Goal: Task Accomplishment & Management: Manage account settings

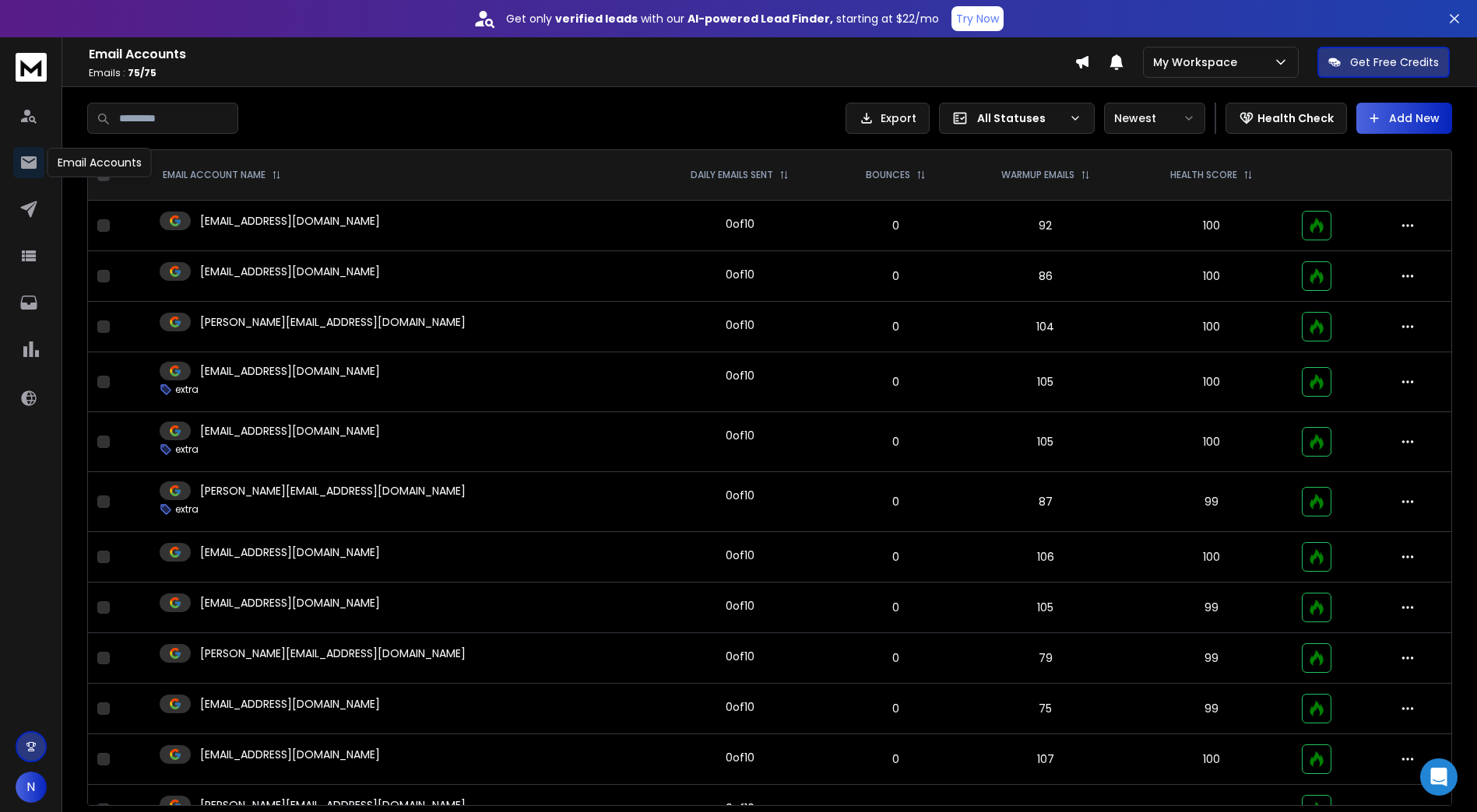
scroll to position [2092, 0]
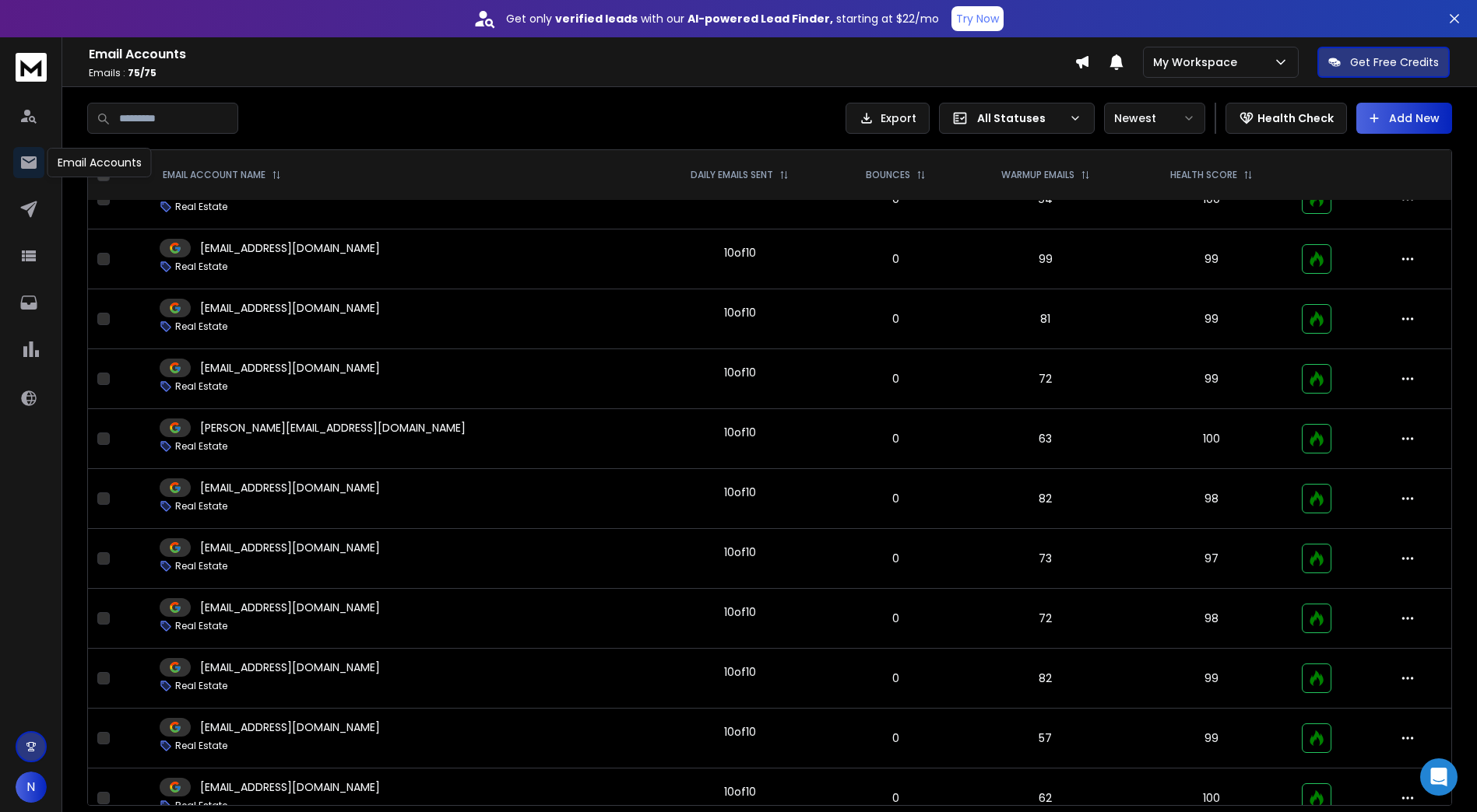
click at [39, 193] on div at bounding box center [31, 261] width 36 height 320
click at [33, 203] on icon at bounding box center [28, 209] width 16 height 16
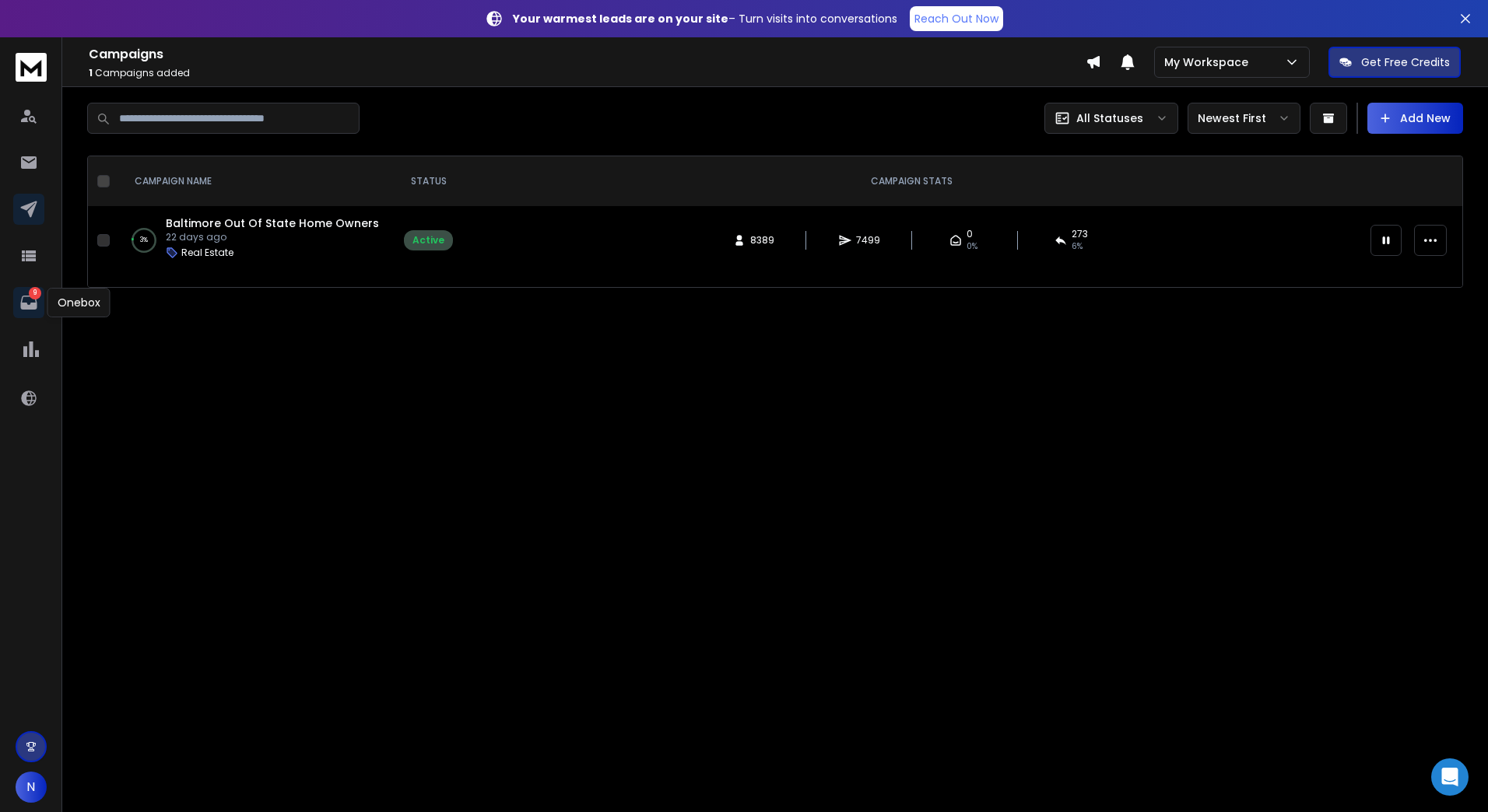
click at [34, 304] on icon at bounding box center [28, 302] width 16 height 14
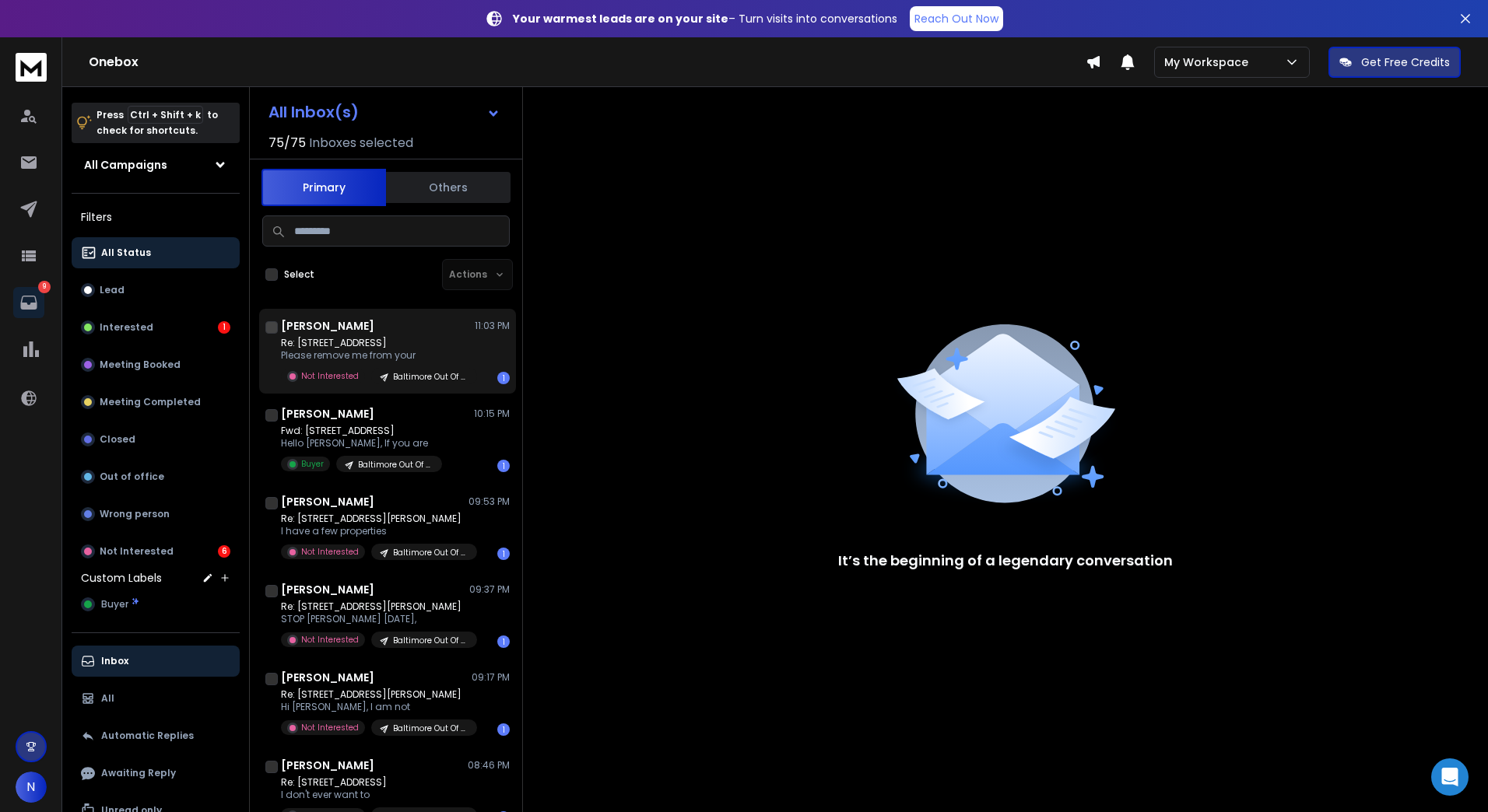
click at [430, 357] on p "Please remove me from your" at bounding box center [374, 355] width 187 height 12
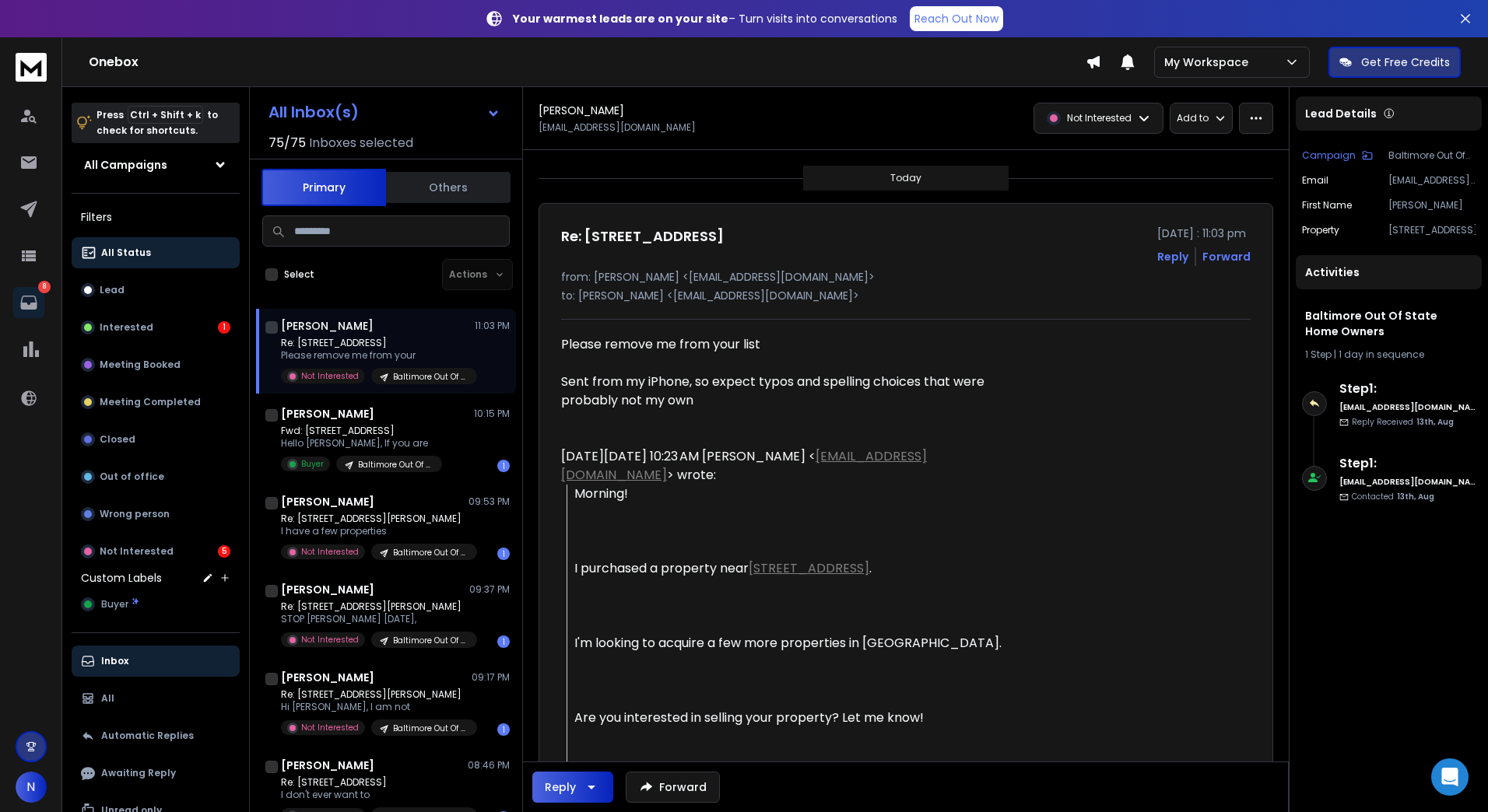
click at [1262, 114] on icon "button" at bounding box center [1256, 118] width 14 height 14
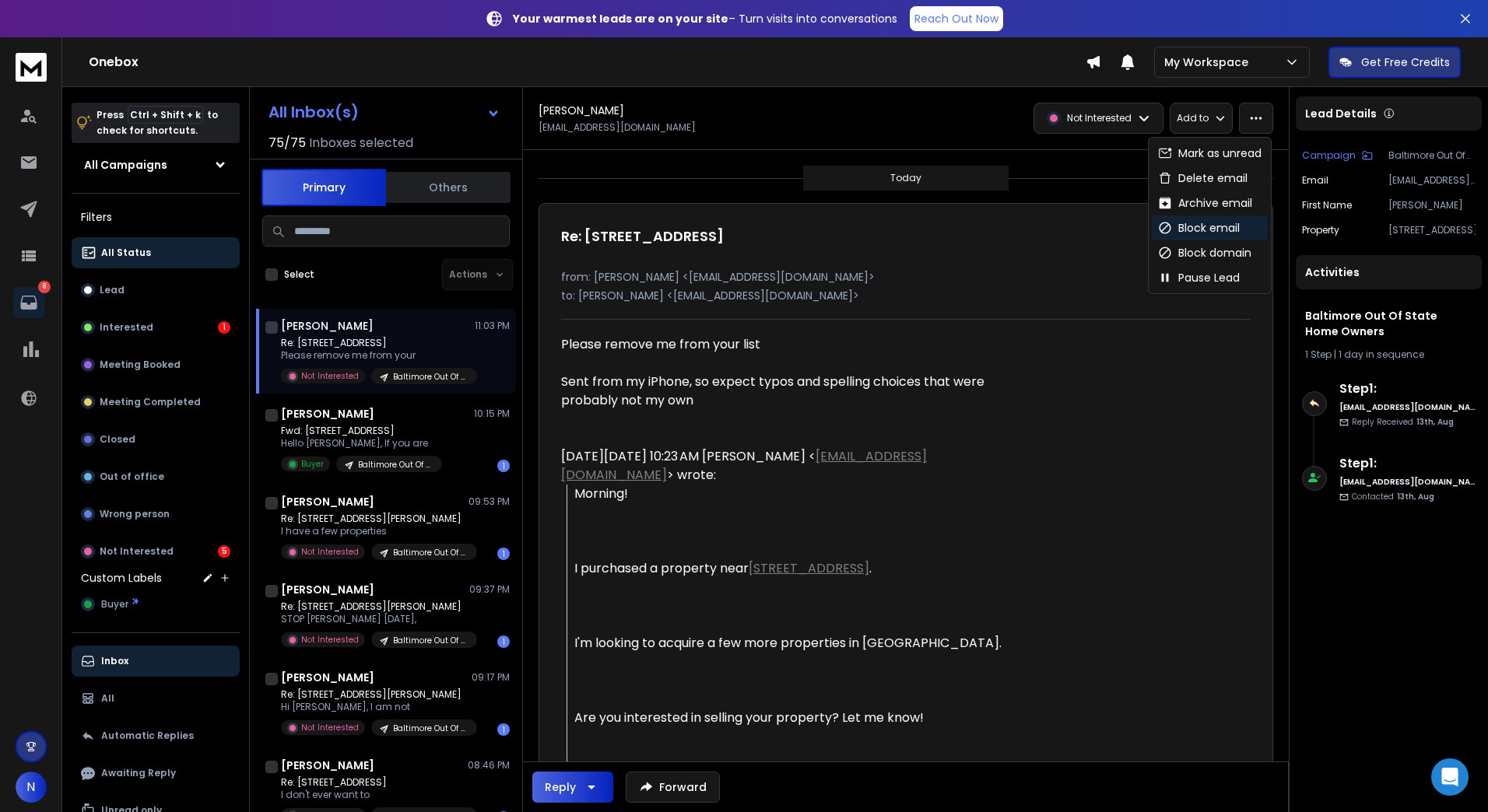
click at [1235, 230] on div "Block email" at bounding box center [1199, 227] width 82 height 15
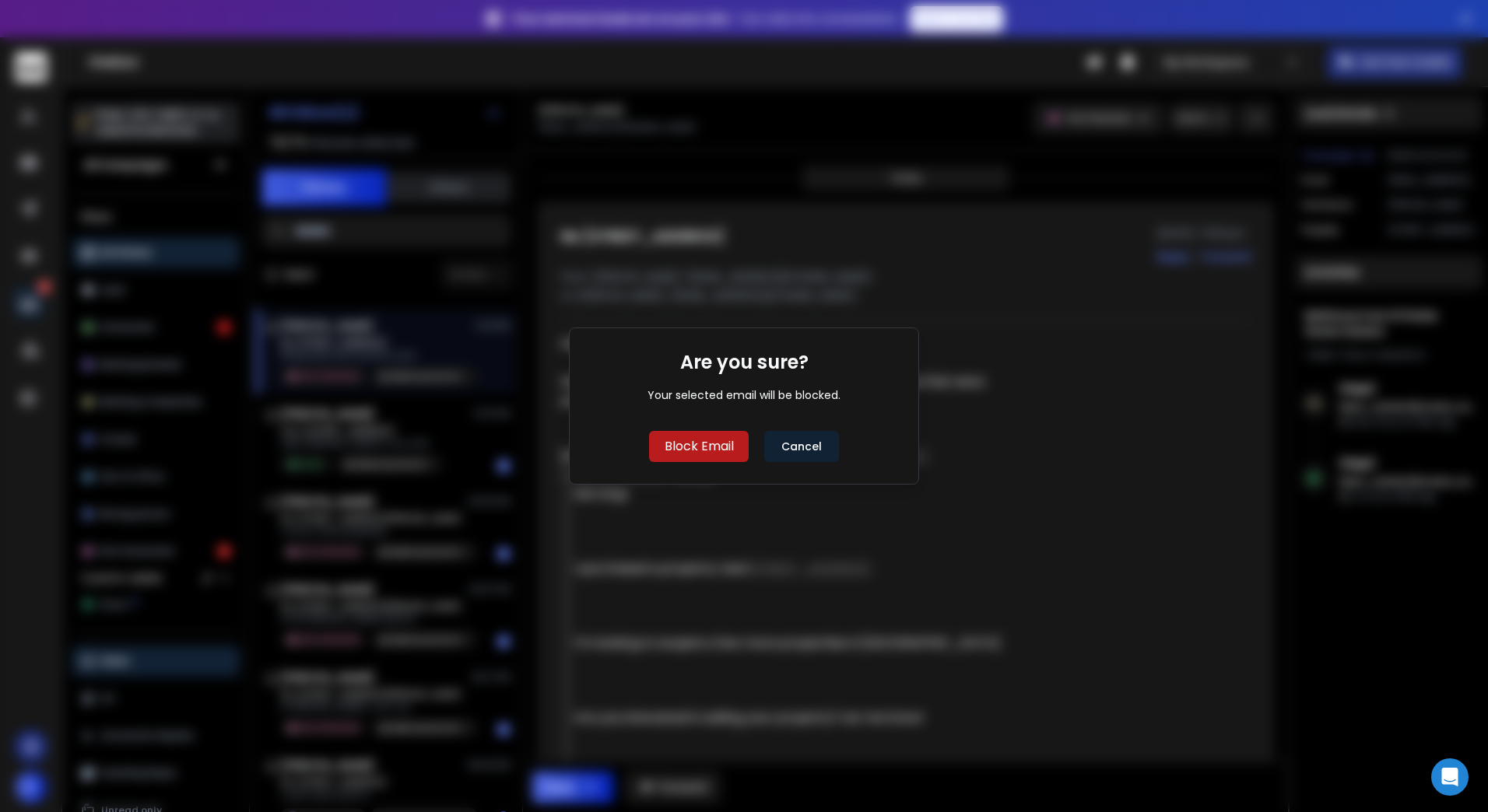
click at [708, 452] on button "Block Email" at bounding box center [699, 447] width 100 height 31
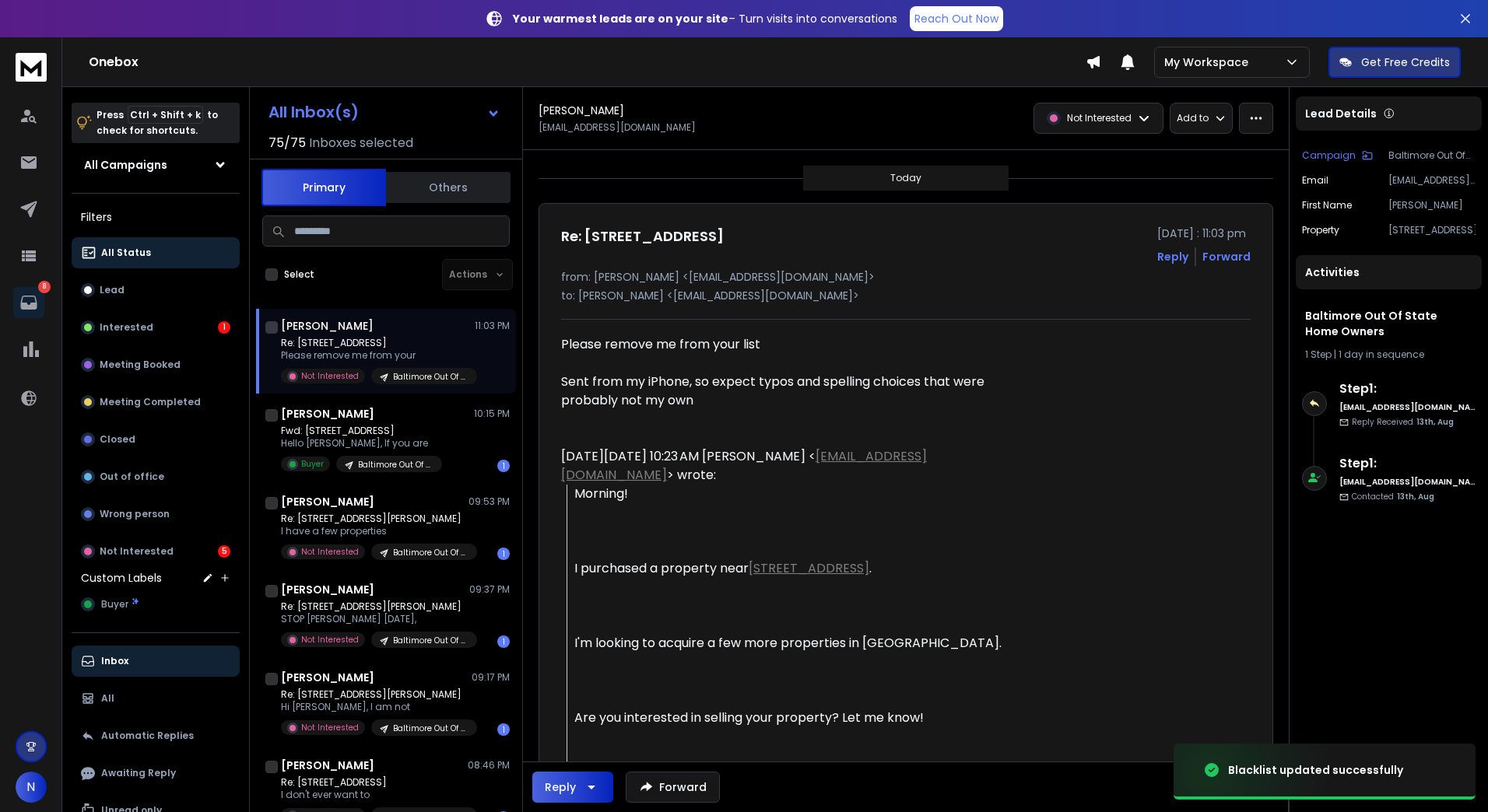
click at [1264, 119] on button "button" at bounding box center [1257, 118] width 34 height 31
click at [1213, 171] on div "Delete email" at bounding box center [1203, 178] width 89 height 15
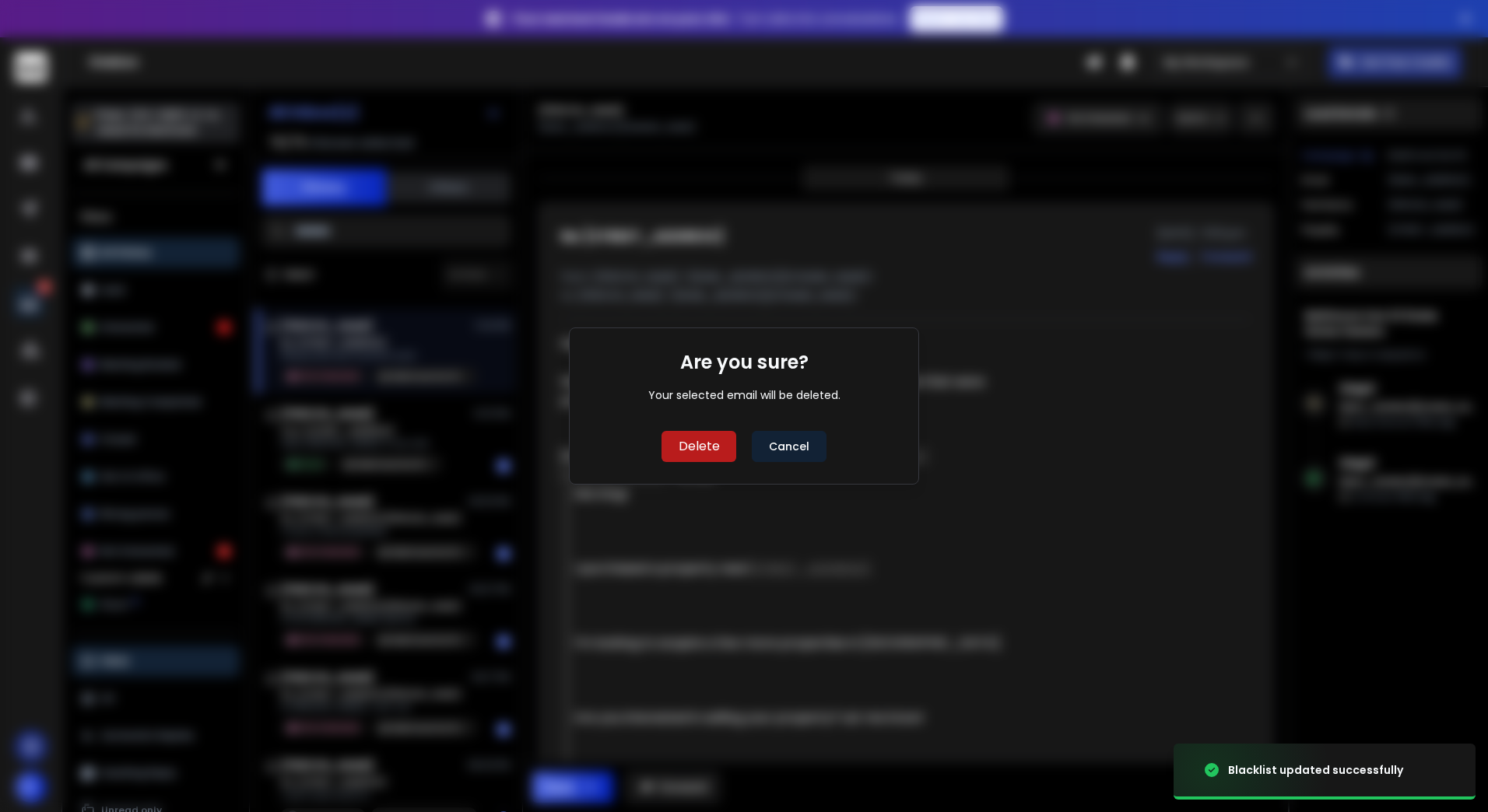
click at [697, 451] on button "Delete" at bounding box center [699, 447] width 75 height 31
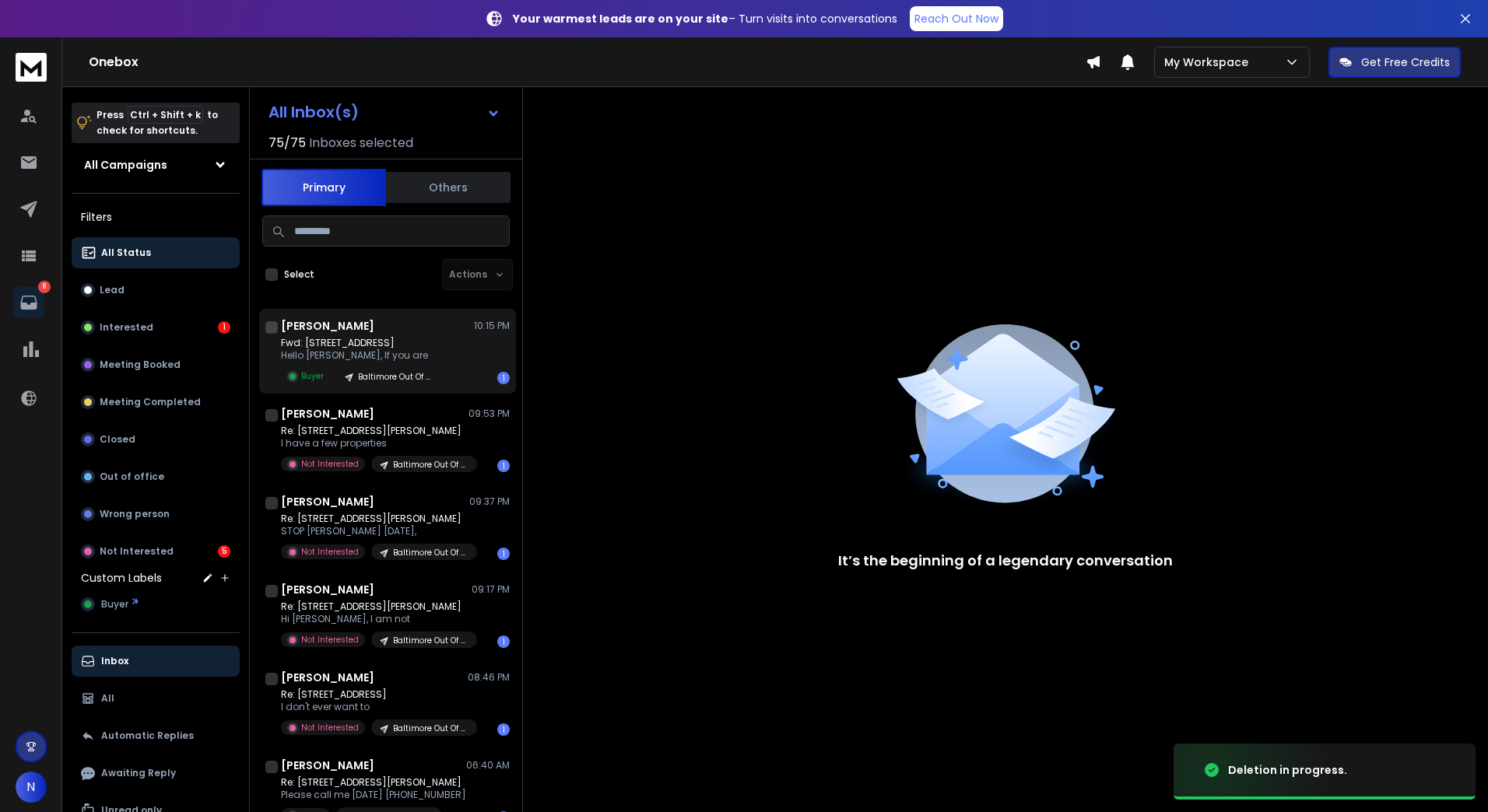
click at [381, 346] on p "Fwd: 2502 Jefferson St" at bounding box center [361, 343] width 161 height 12
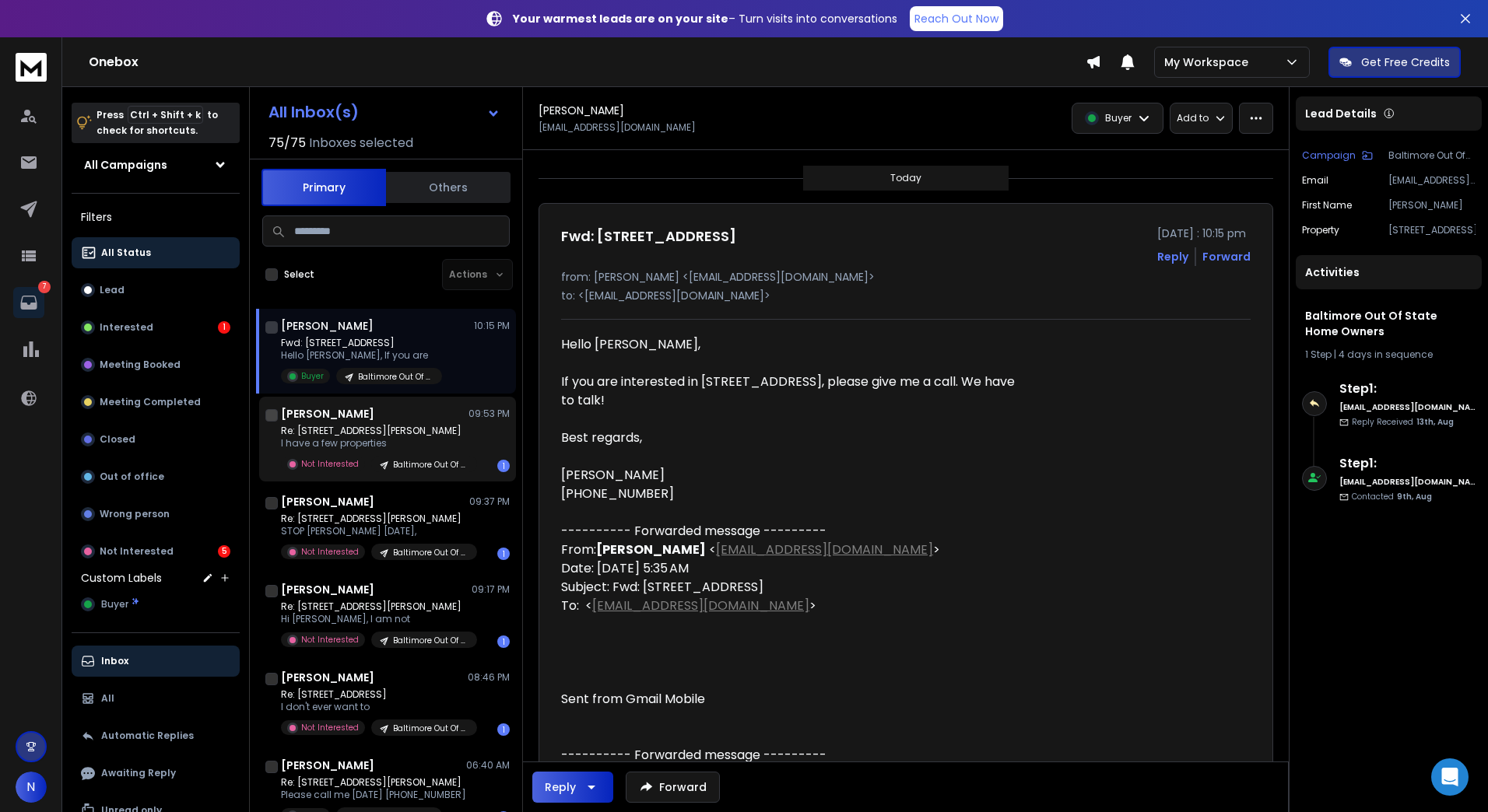
click at [401, 445] on p "I have a few properties" at bounding box center [374, 443] width 187 height 12
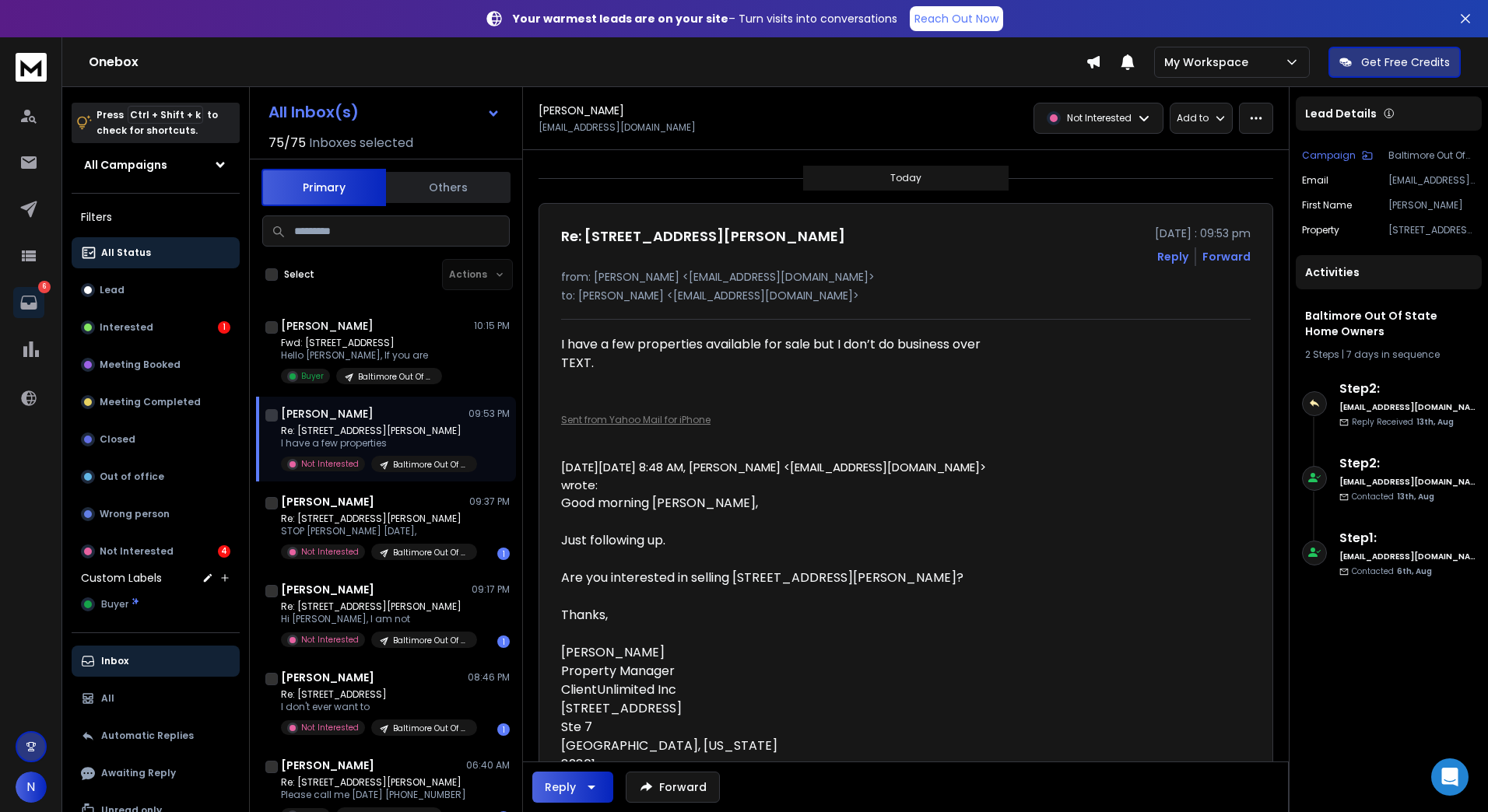
click at [1176, 262] on button "Reply" at bounding box center [1173, 257] width 31 height 15
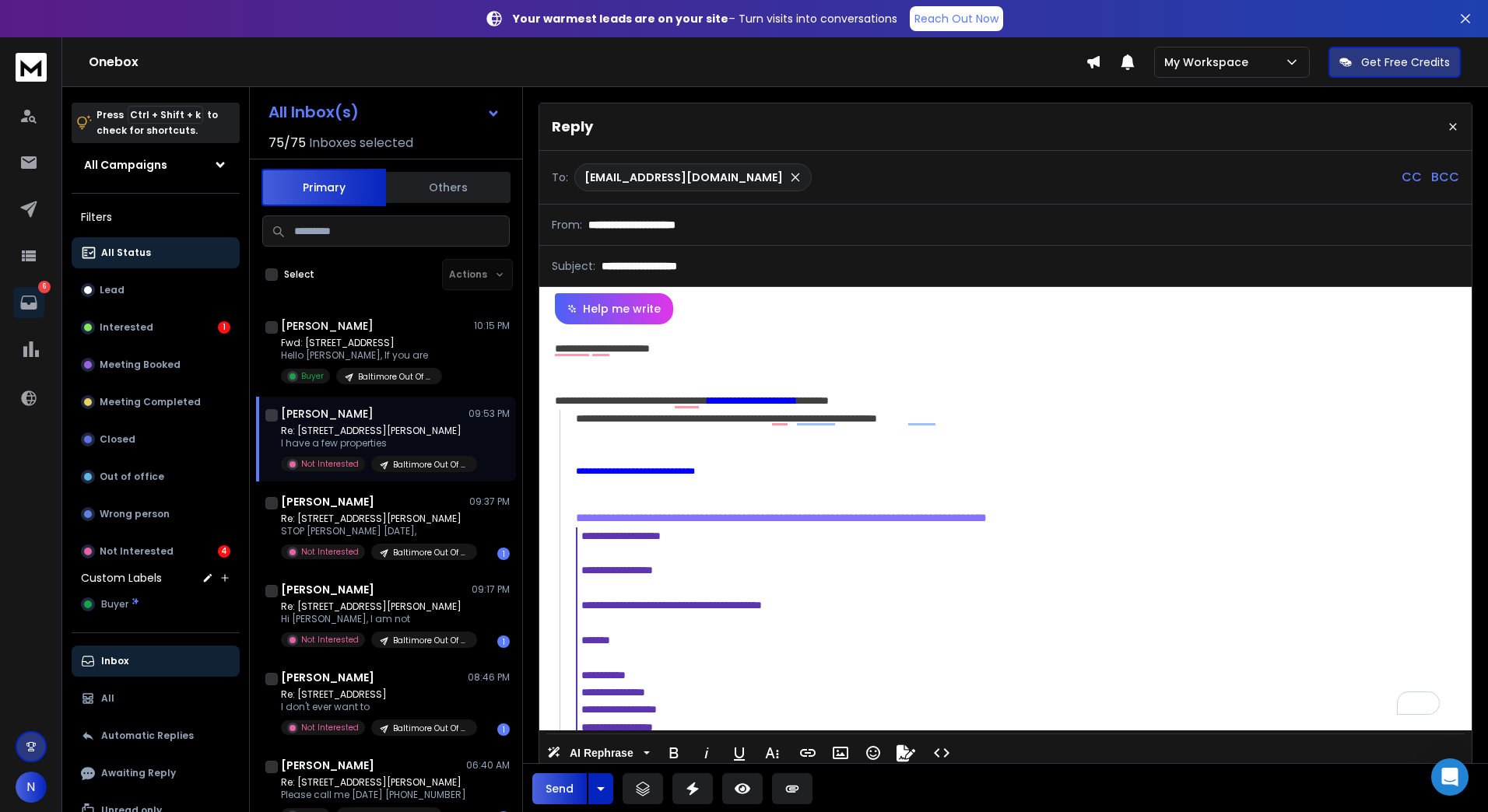
click at [811, 356] on div "**********" at bounding box center [997, 348] width 885 height 17
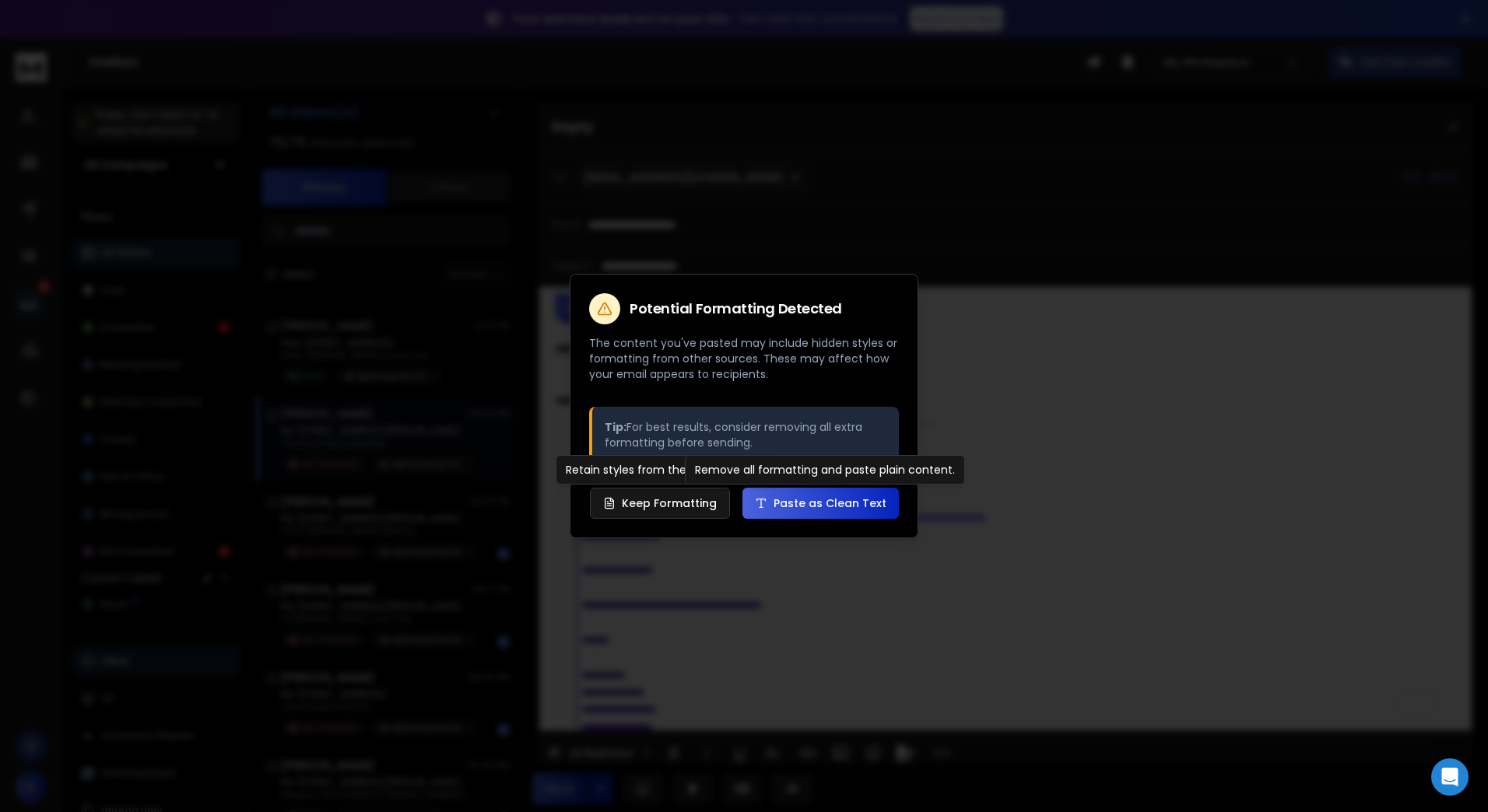
click at [860, 508] on button "Paste as Clean Text" at bounding box center [820, 503] width 157 height 31
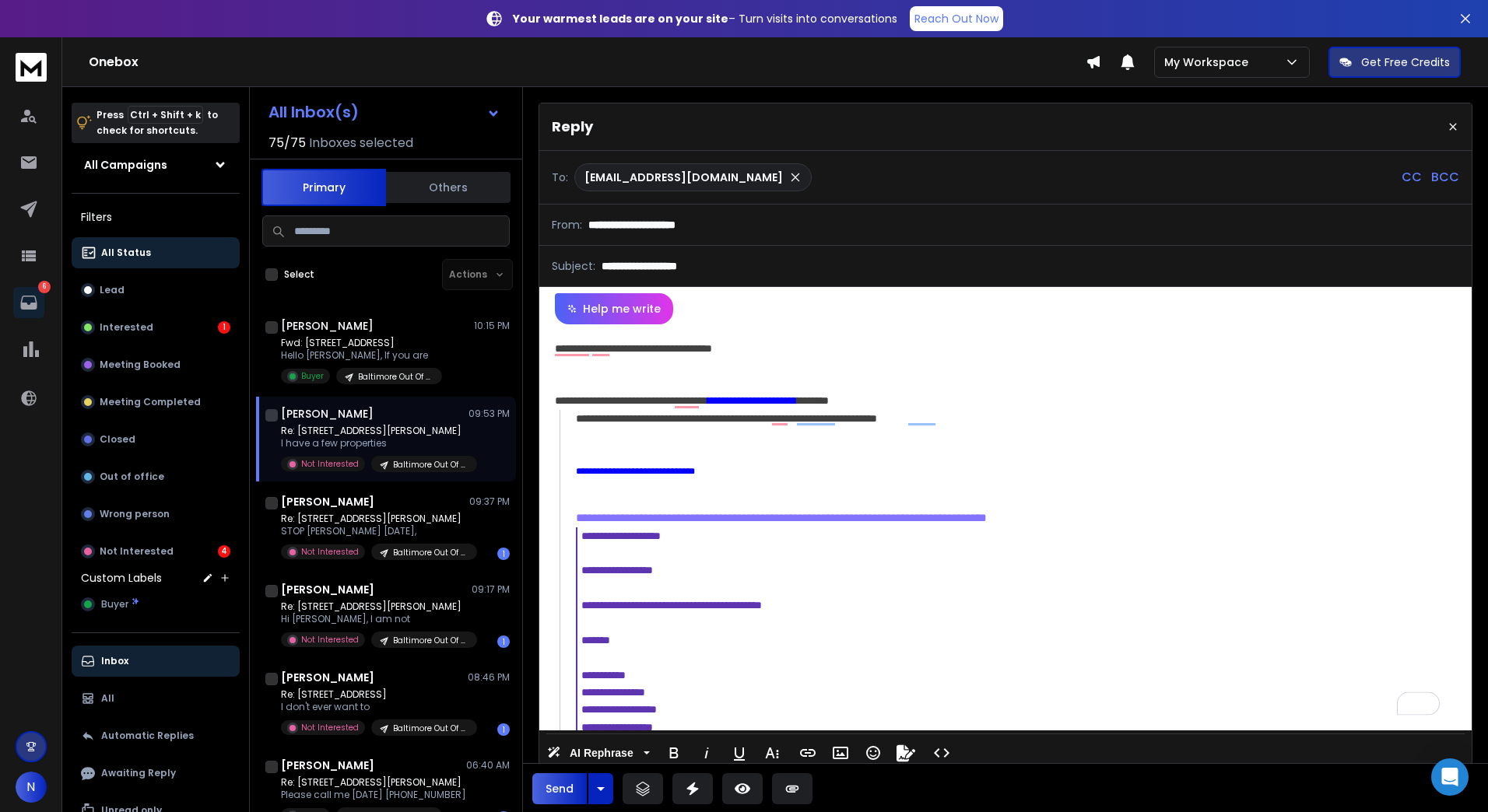
click at [575, 782] on button "Send" at bounding box center [559, 789] width 54 height 31
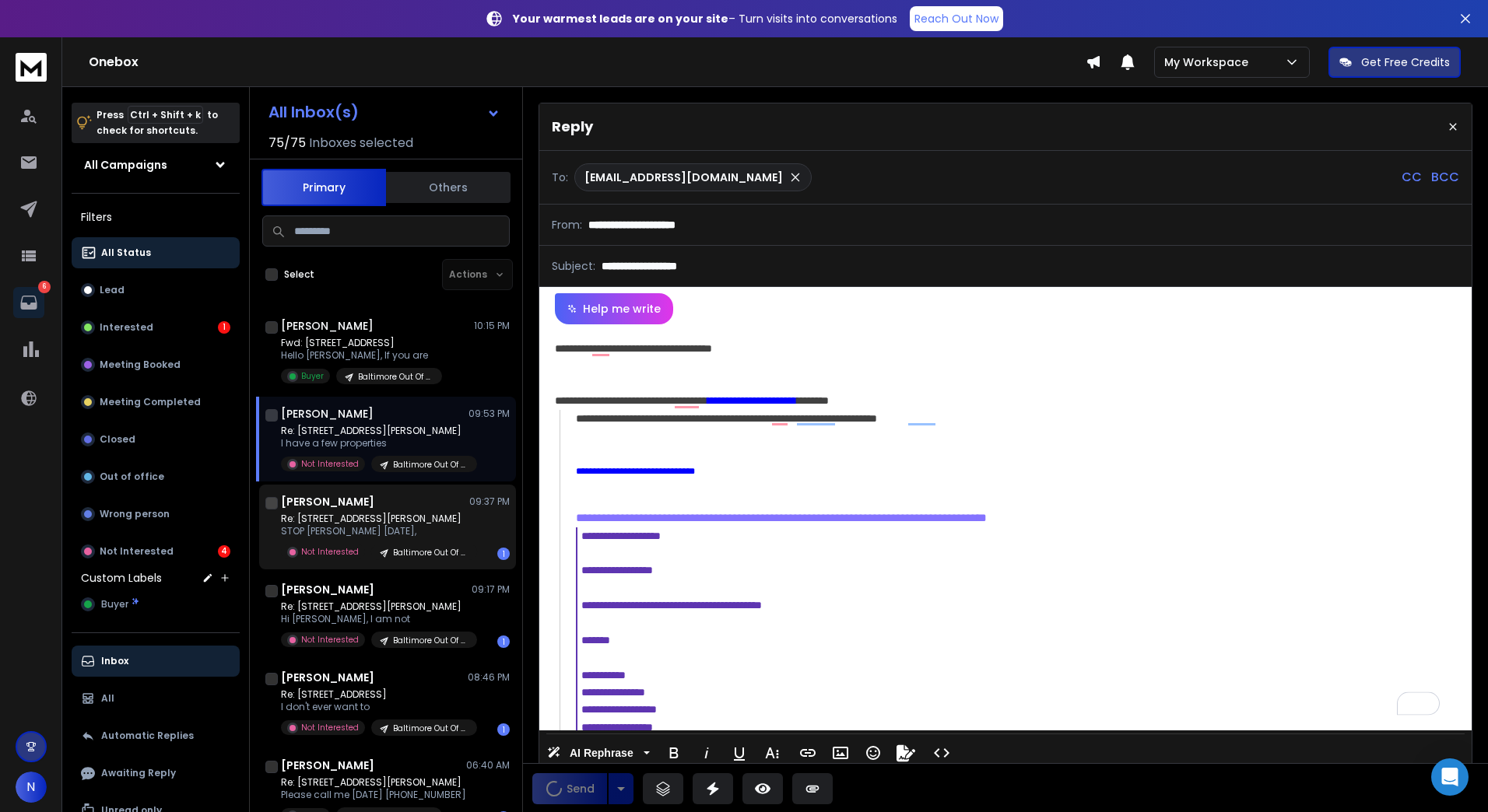
click at [417, 525] on p "STOP Kiah Herron On Wed," at bounding box center [374, 531] width 187 height 12
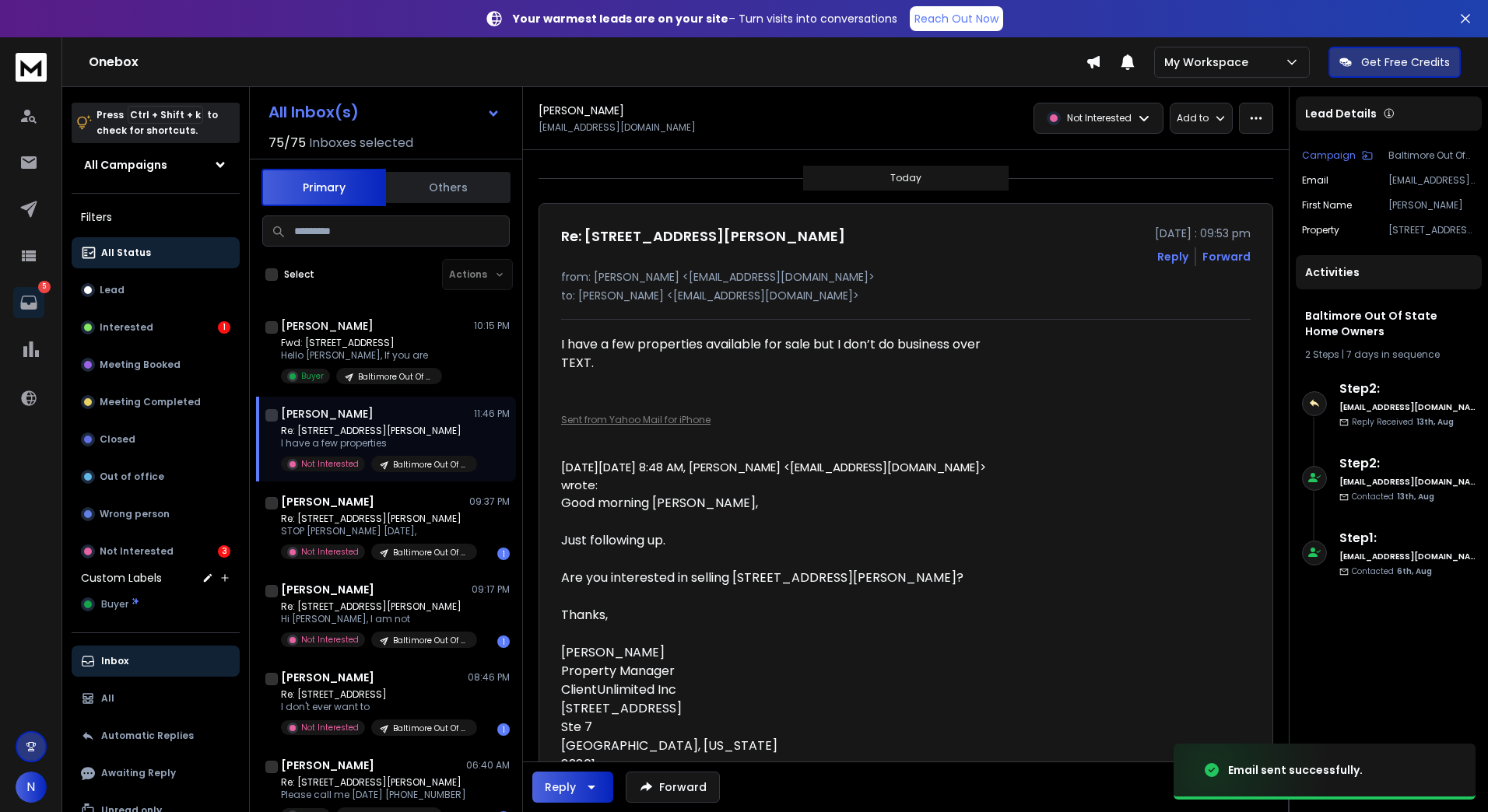
click at [1253, 113] on icon "button" at bounding box center [1256, 118] width 14 height 14
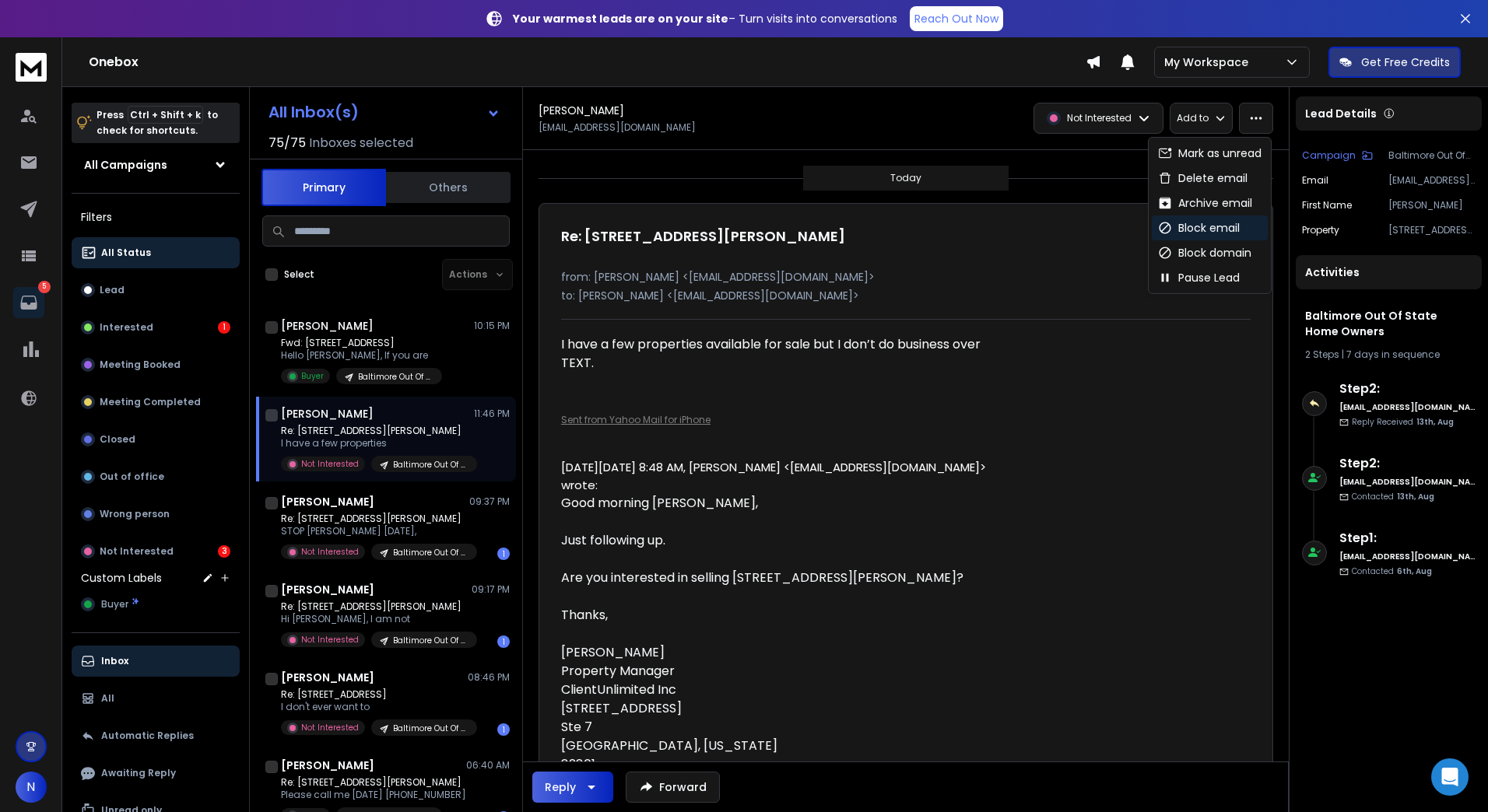
click at [1231, 231] on div "Block email" at bounding box center [1199, 227] width 82 height 15
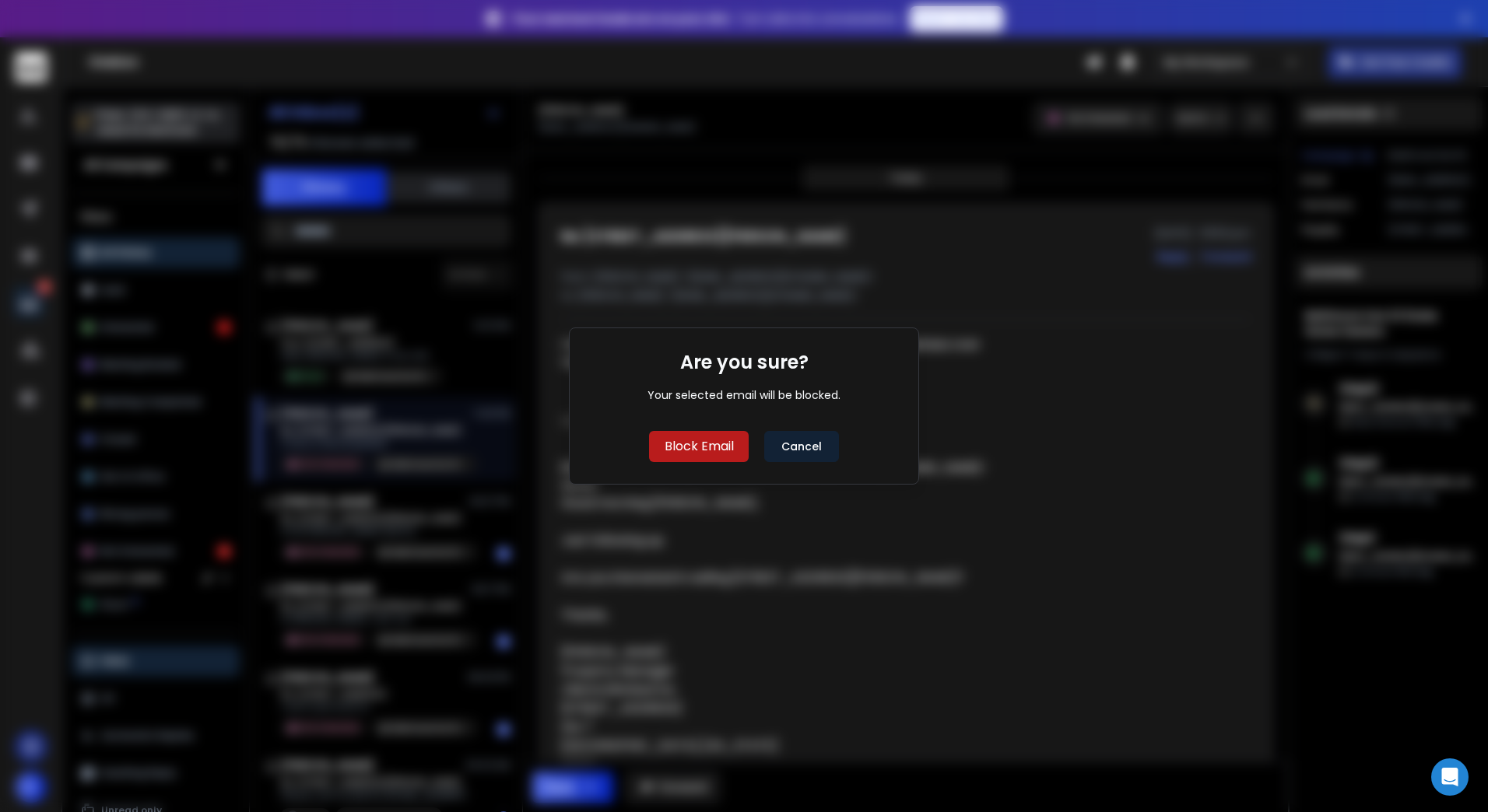
click at [698, 444] on button "Block Email" at bounding box center [699, 447] width 100 height 31
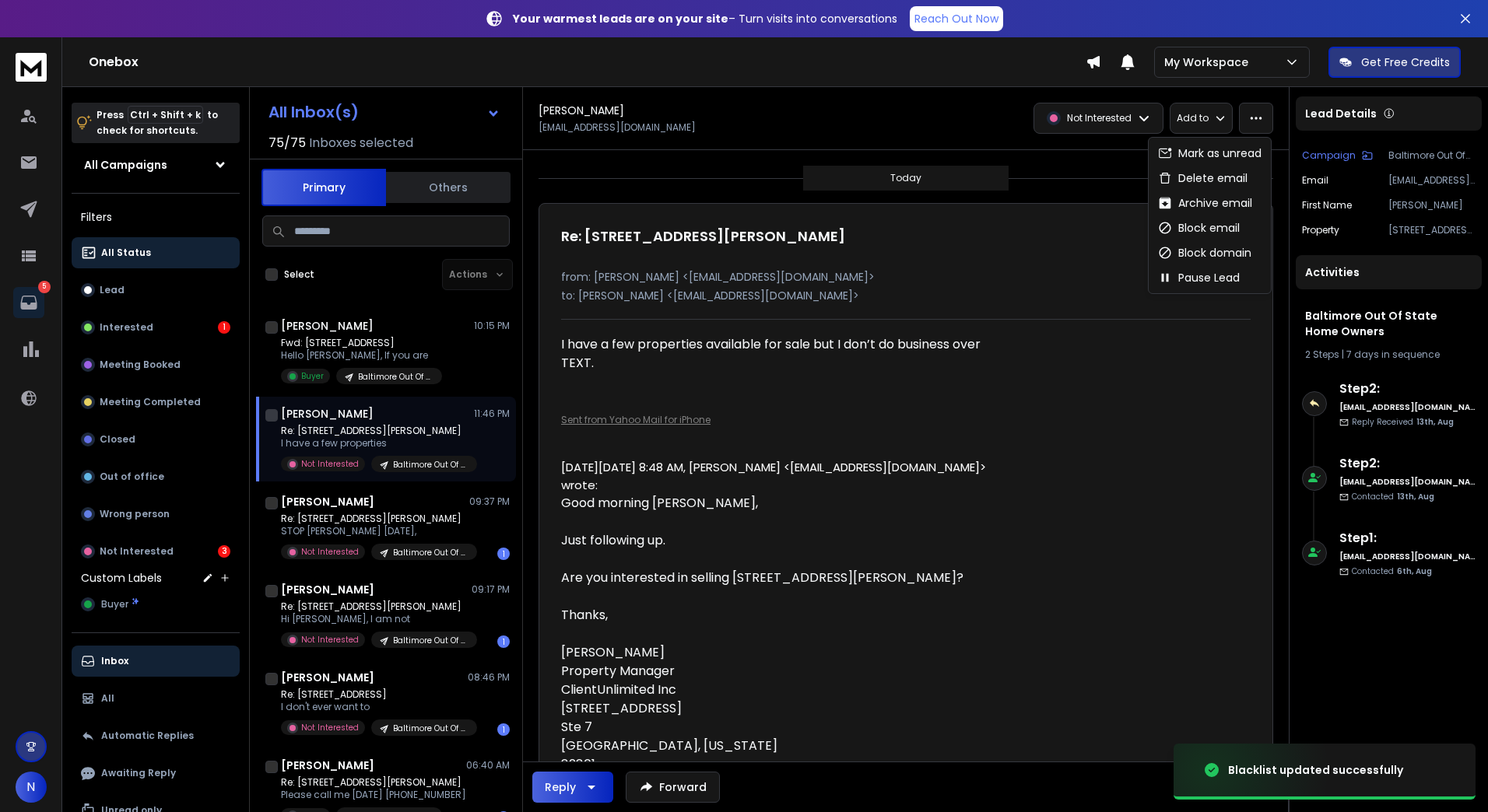
click at [1244, 125] on button "button" at bounding box center [1257, 118] width 34 height 31
click at [1212, 184] on div "Delete email" at bounding box center [1203, 178] width 89 height 15
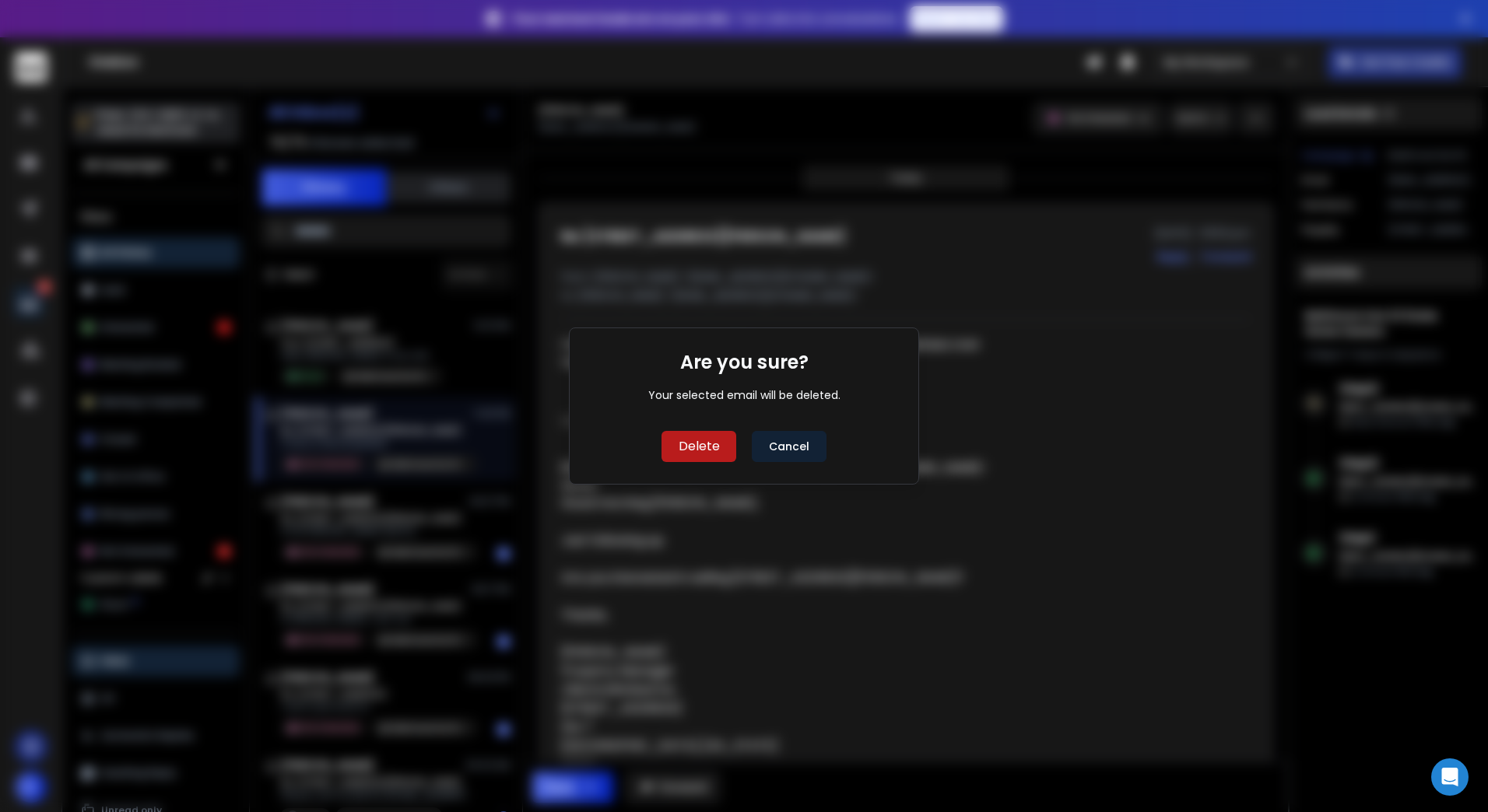
click at [710, 454] on button "Delete" at bounding box center [699, 447] width 75 height 31
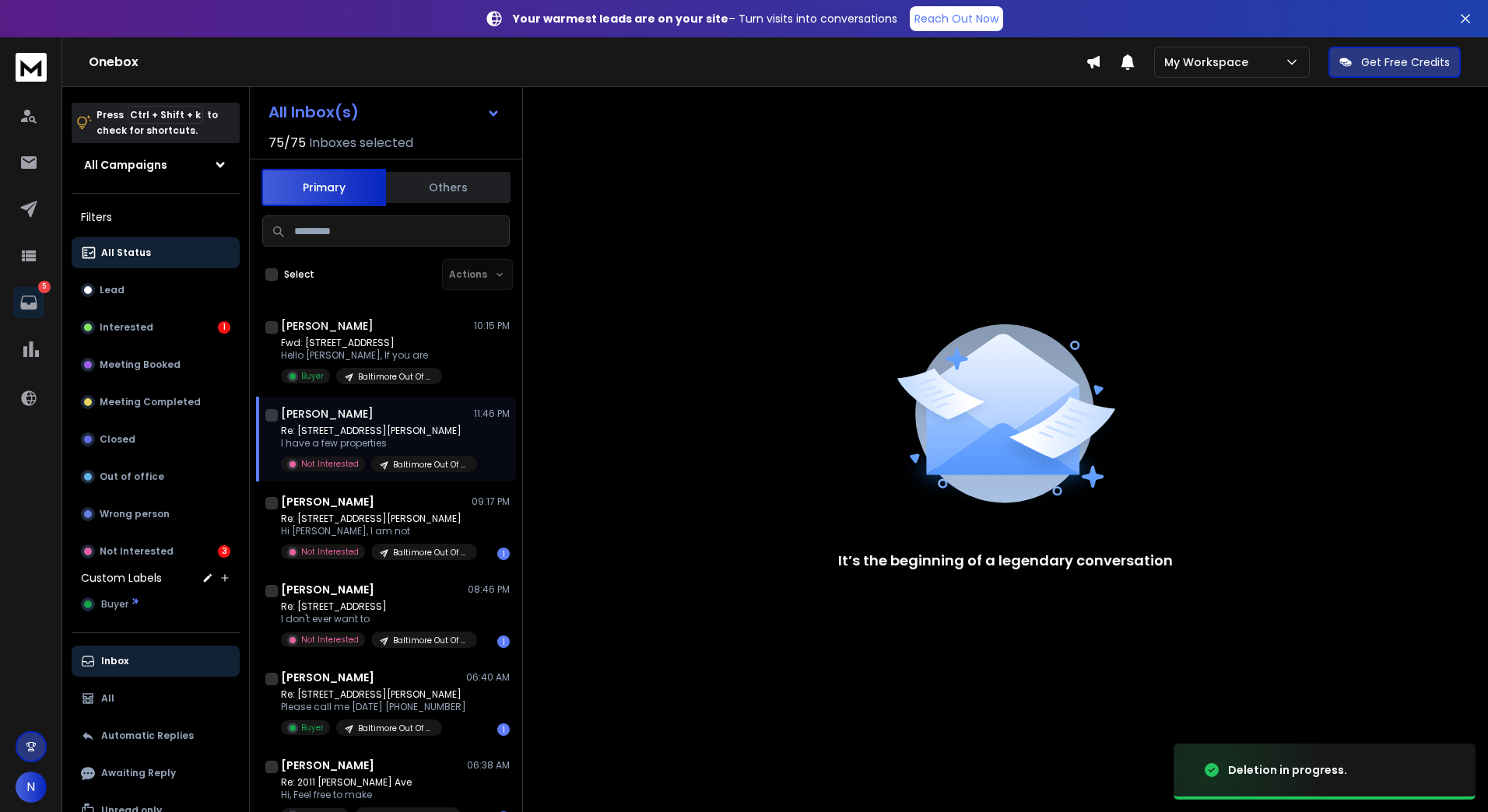
click at [408, 429] on p "Re: 1717 N Carey St" at bounding box center [374, 430] width 187 height 12
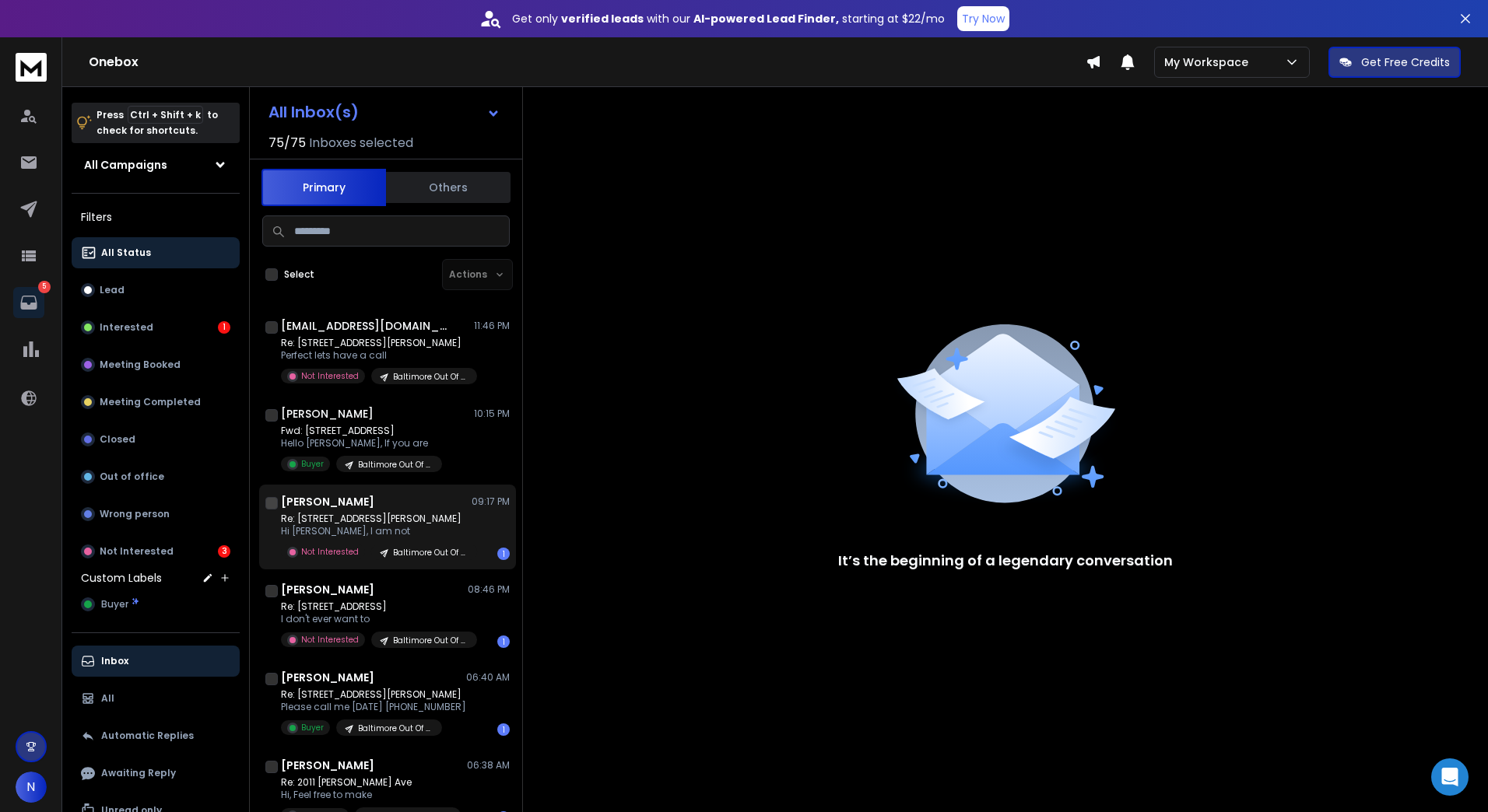
click at [413, 522] on p "Re: [STREET_ADDRESS][PERSON_NAME]" at bounding box center [374, 519] width 187 height 12
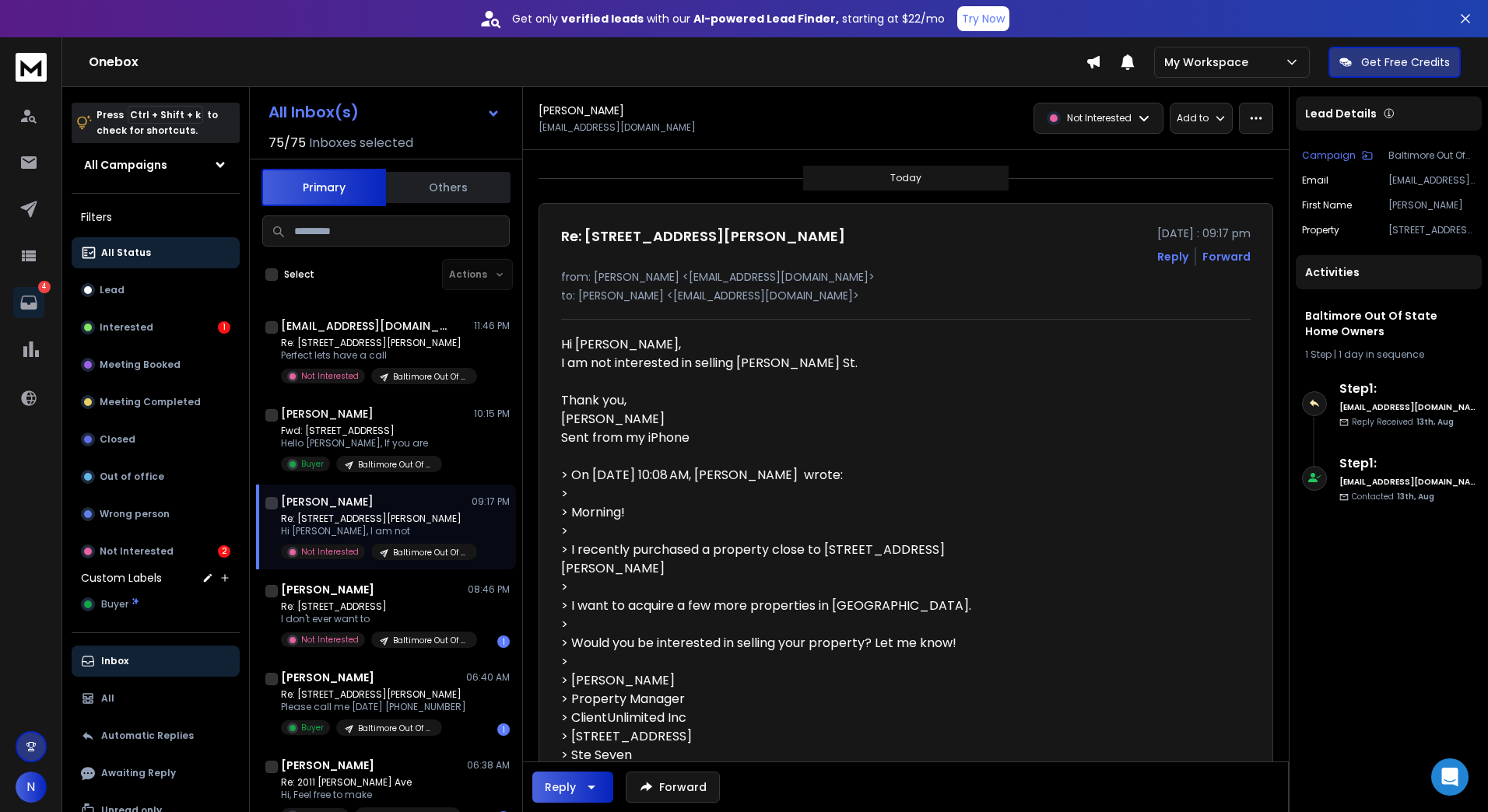
click at [1261, 120] on icon "button" at bounding box center [1256, 118] width 14 height 14
click at [1222, 179] on div "Delete email" at bounding box center [1203, 178] width 89 height 15
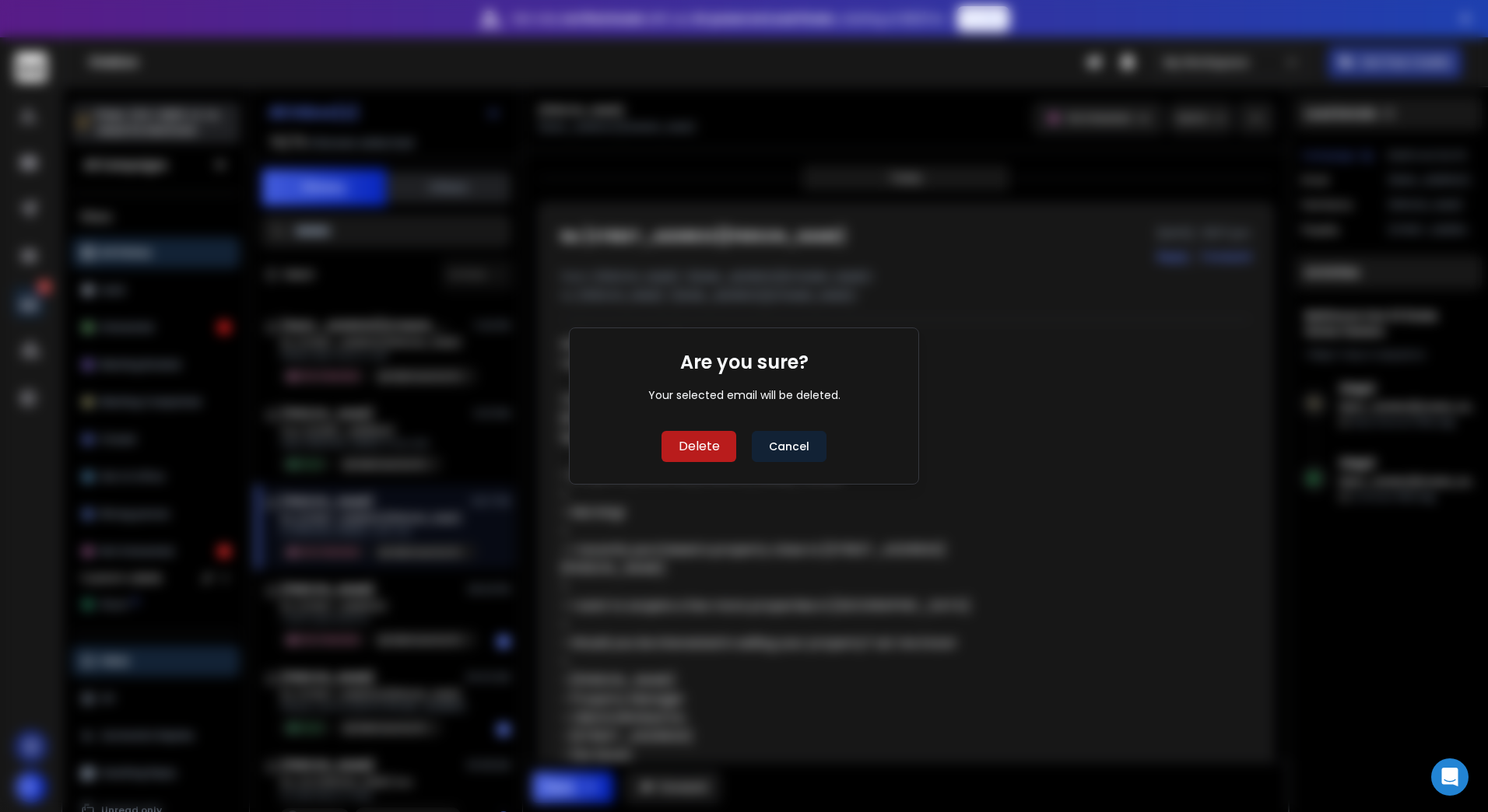
click at [709, 447] on button "Delete" at bounding box center [699, 447] width 75 height 31
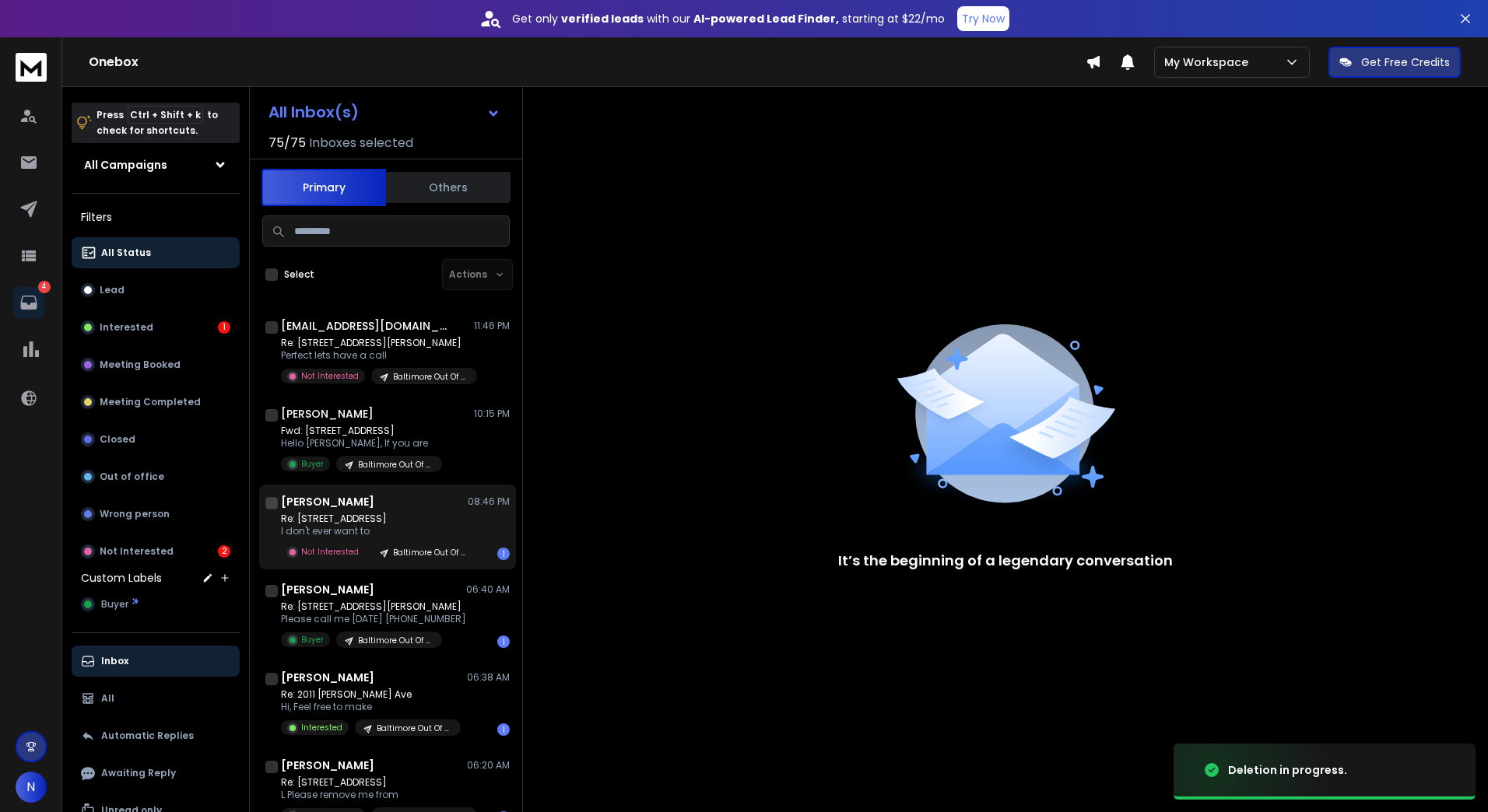
click at [388, 528] on p "I don't ever want to" at bounding box center [374, 531] width 187 height 12
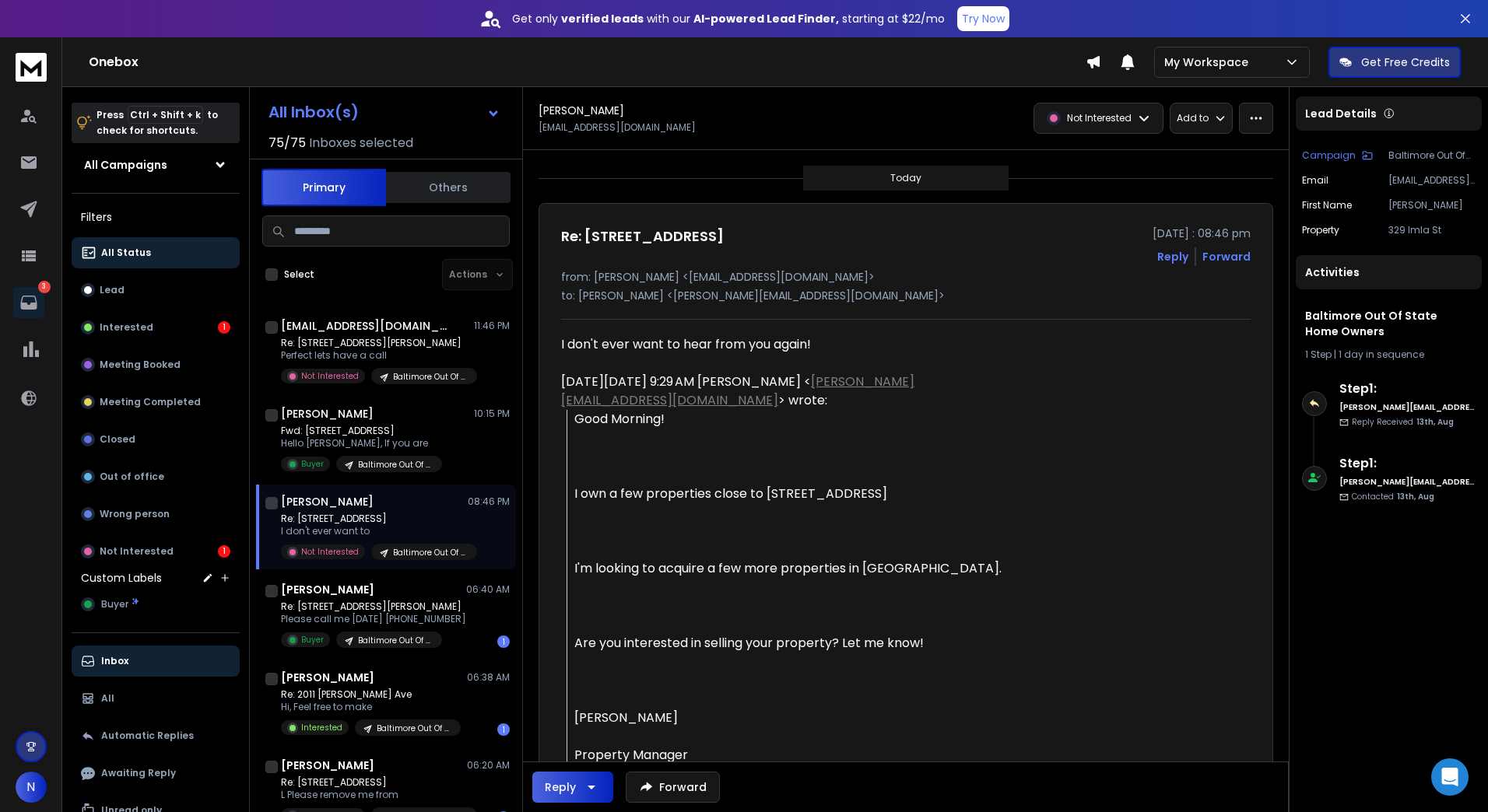
click at [1264, 123] on button "button" at bounding box center [1257, 118] width 34 height 31
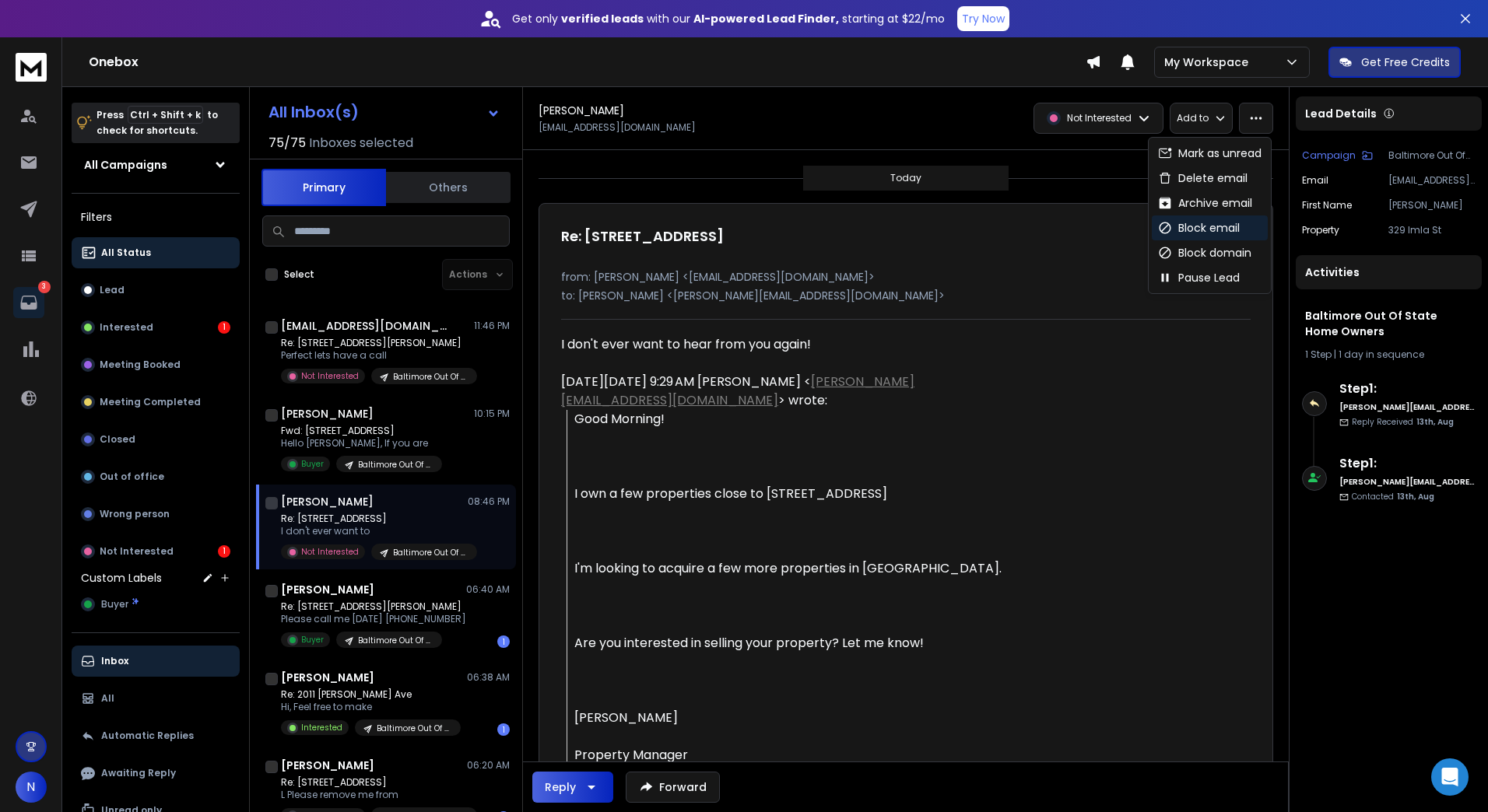
click at [1196, 225] on div "Block email" at bounding box center [1199, 227] width 82 height 15
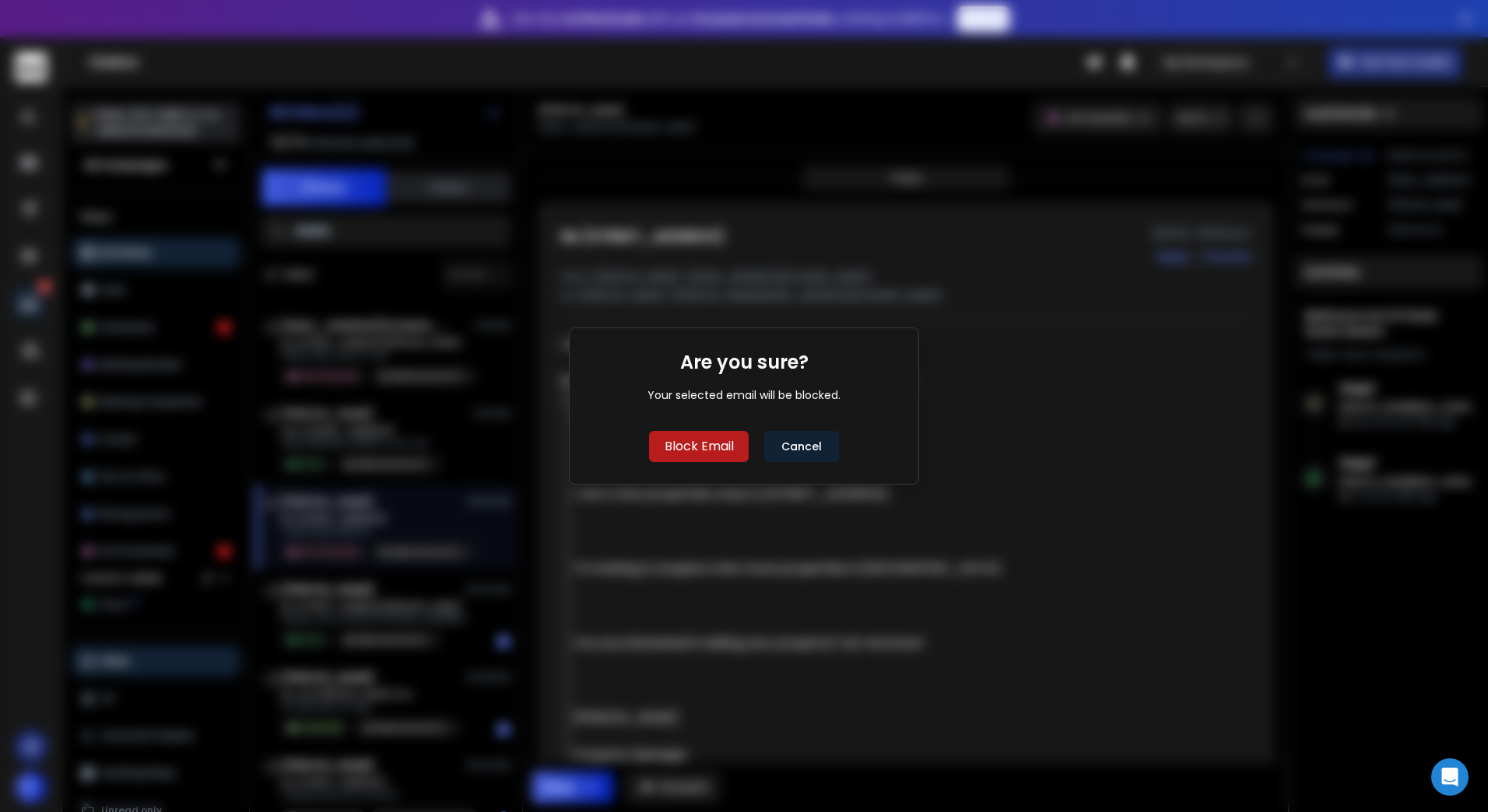
click at [664, 454] on button "Block Email" at bounding box center [699, 447] width 100 height 31
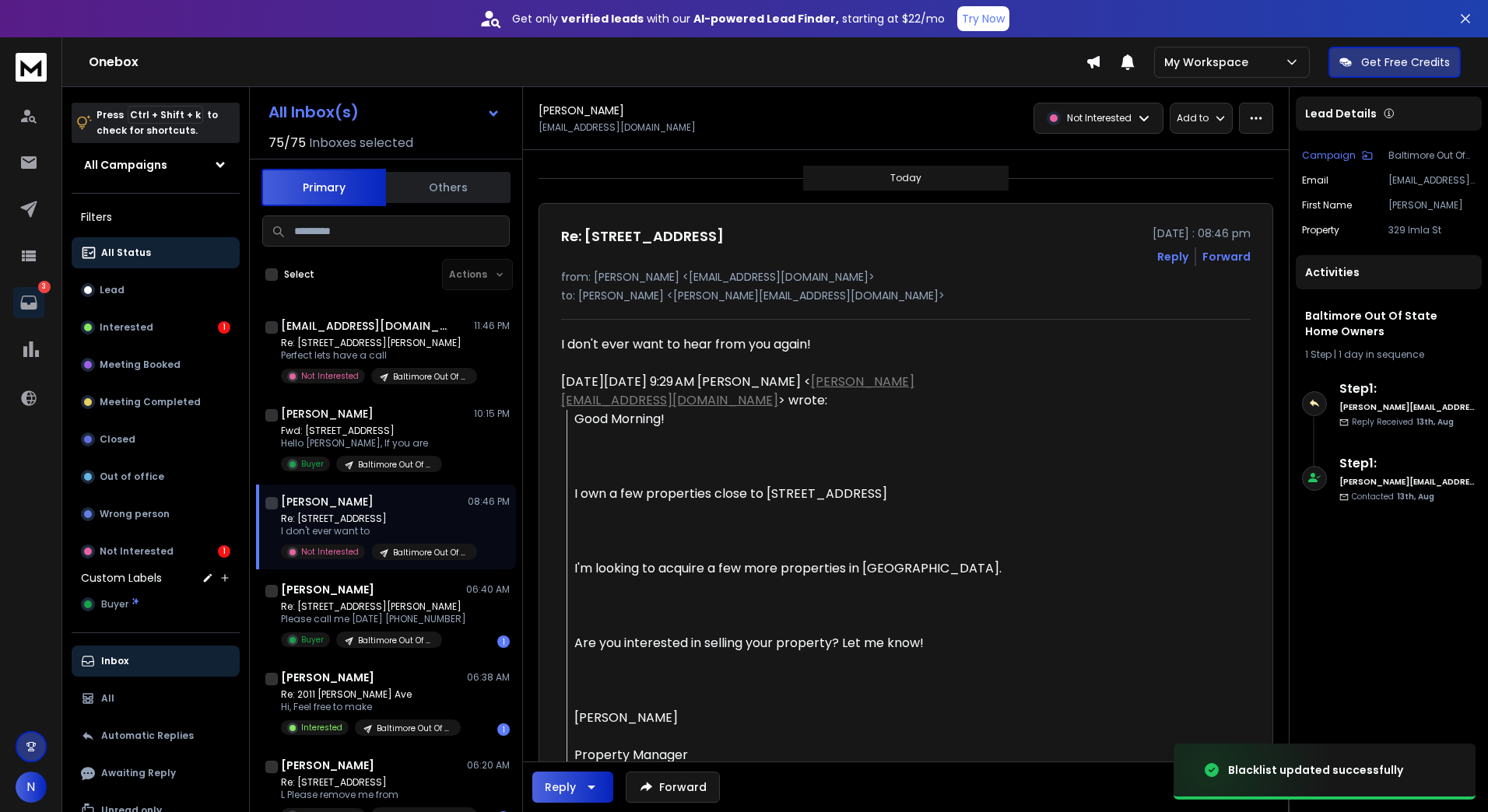
click at [1264, 120] on button "button" at bounding box center [1257, 118] width 34 height 31
click at [1218, 176] on div "Delete email" at bounding box center [1203, 178] width 89 height 15
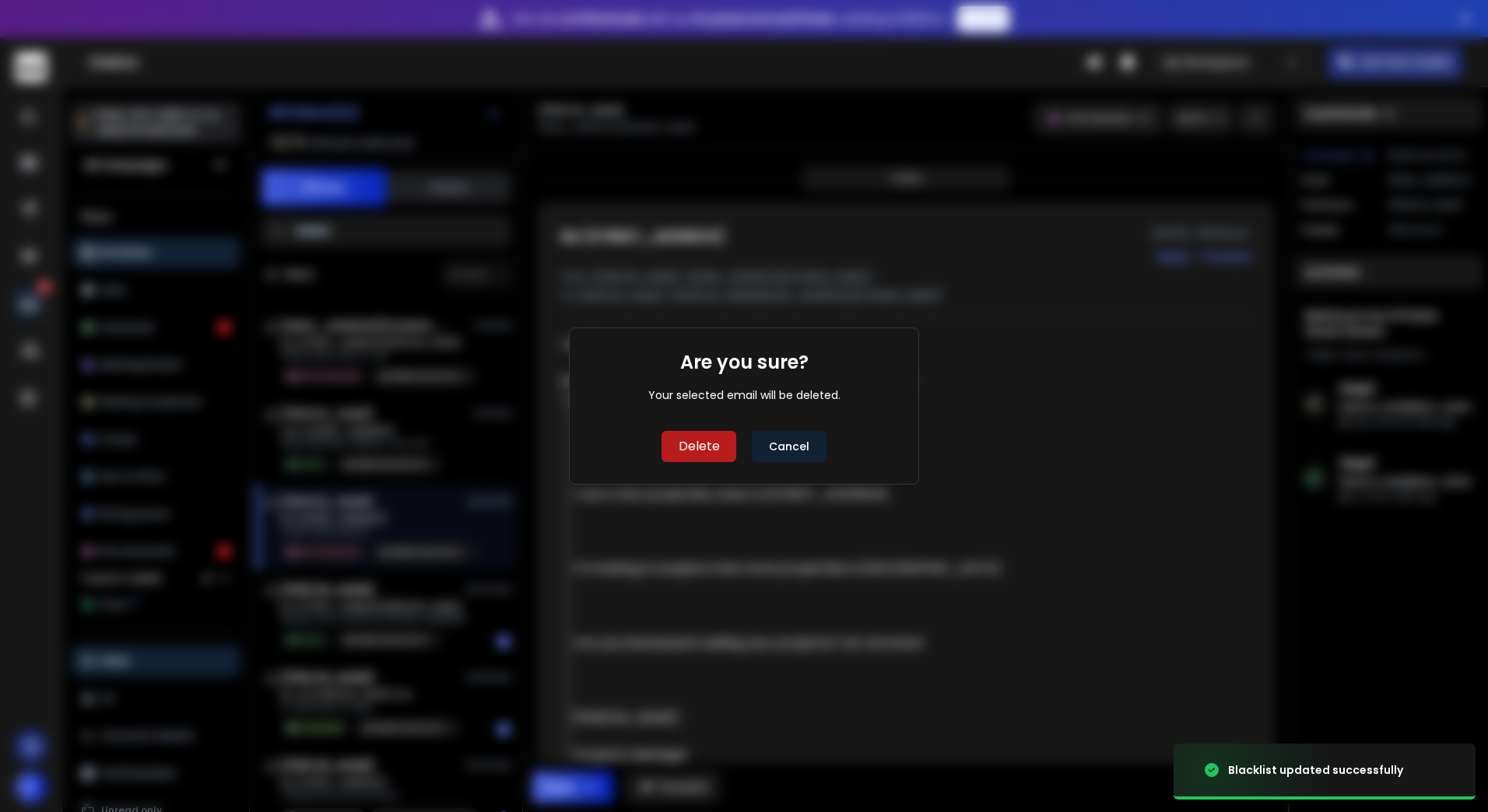
click at [710, 447] on button "Delete" at bounding box center [699, 447] width 75 height 31
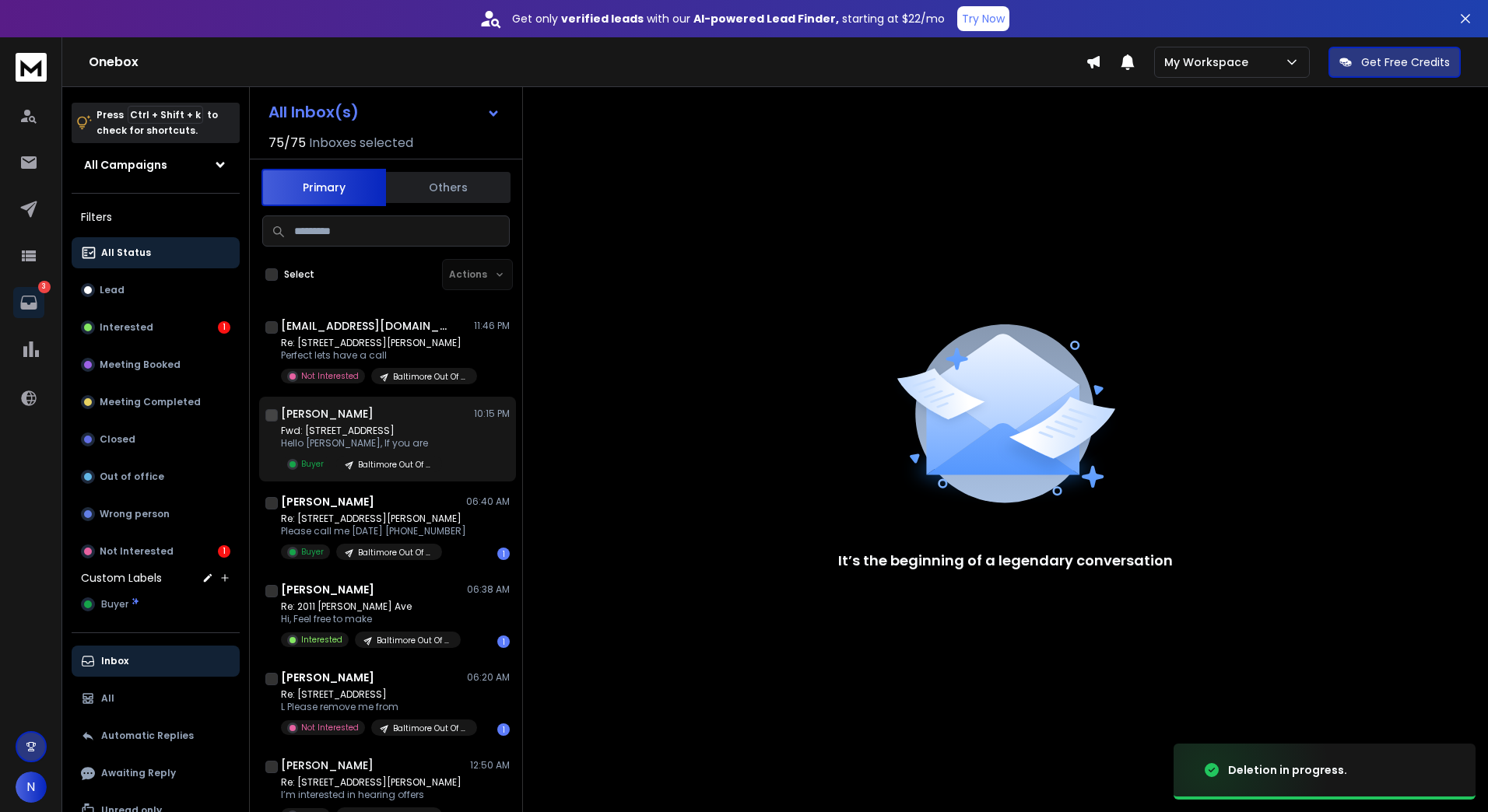
click at [435, 442] on p "Hello [PERSON_NAME], If you are" at bounding box center [361, 443] width 161 height 12
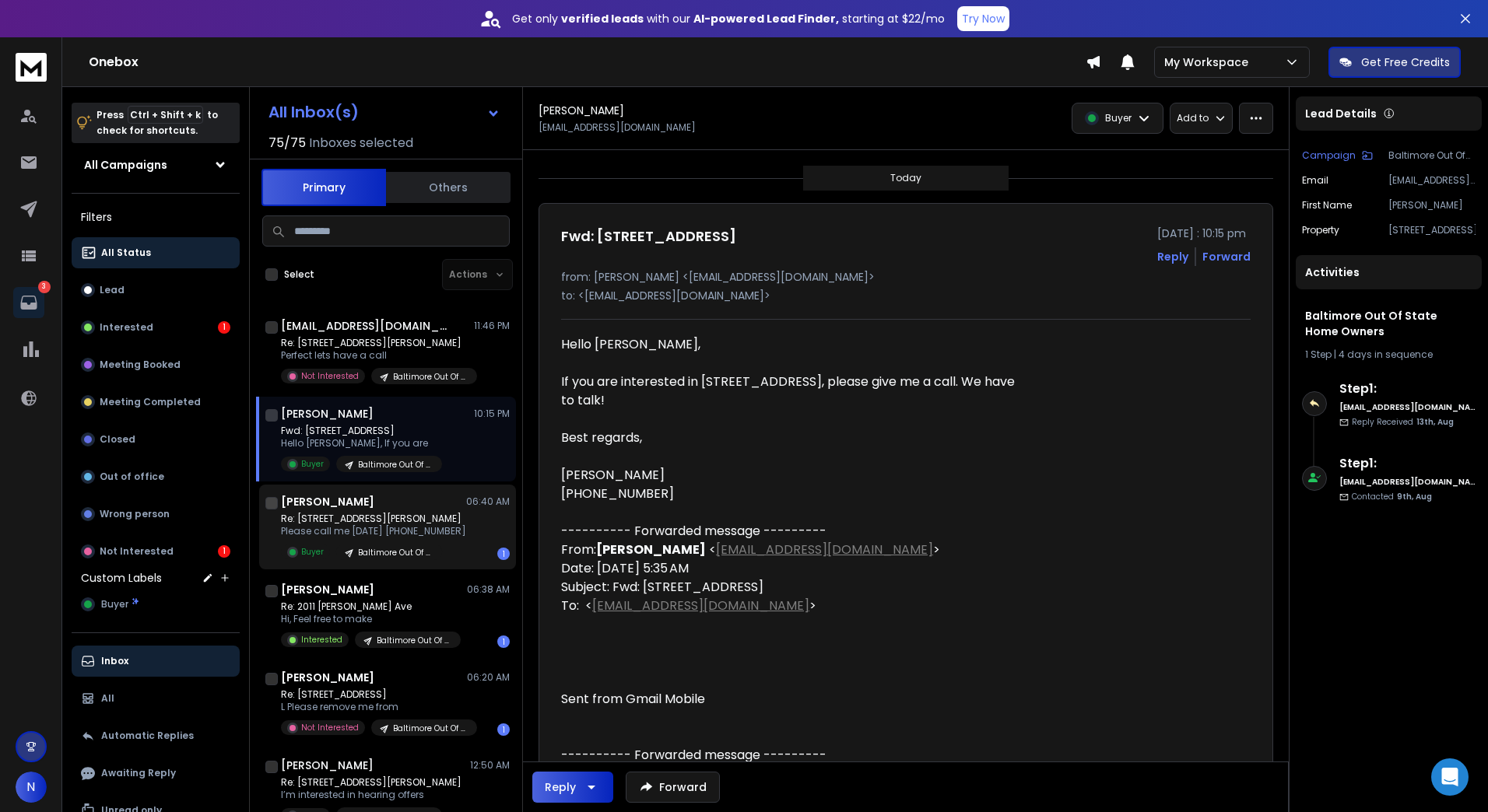
click at [378, 522] on p "Re: [STREET_ADDRESS][PERSON_NAME]" at bounding box center [374, 519] width 185 height 12
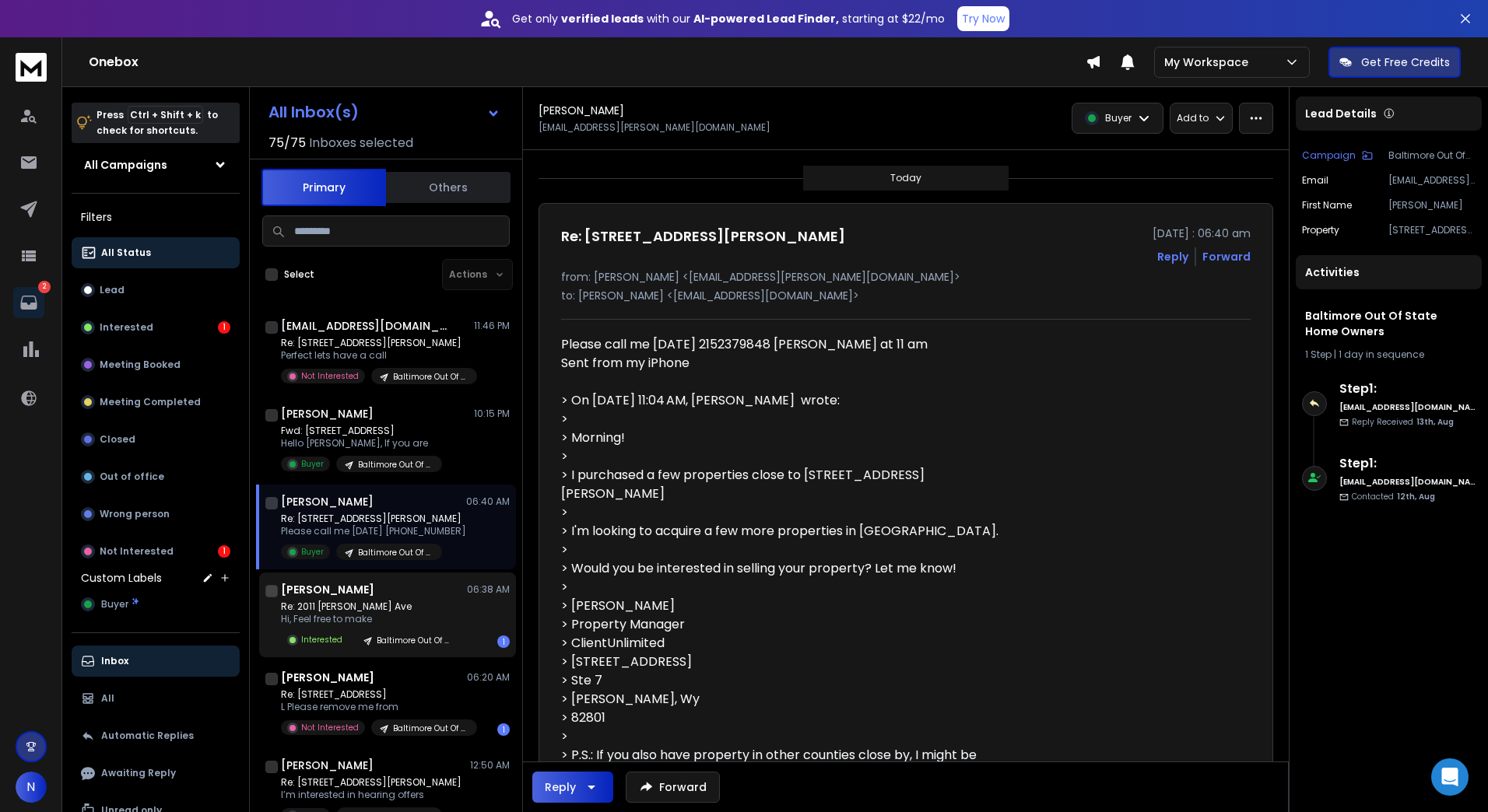
click at [392, 604] on p "Re: 2011 [PERSON_NAME] Ave" at bounding box center [370, 607] width 180 height 12
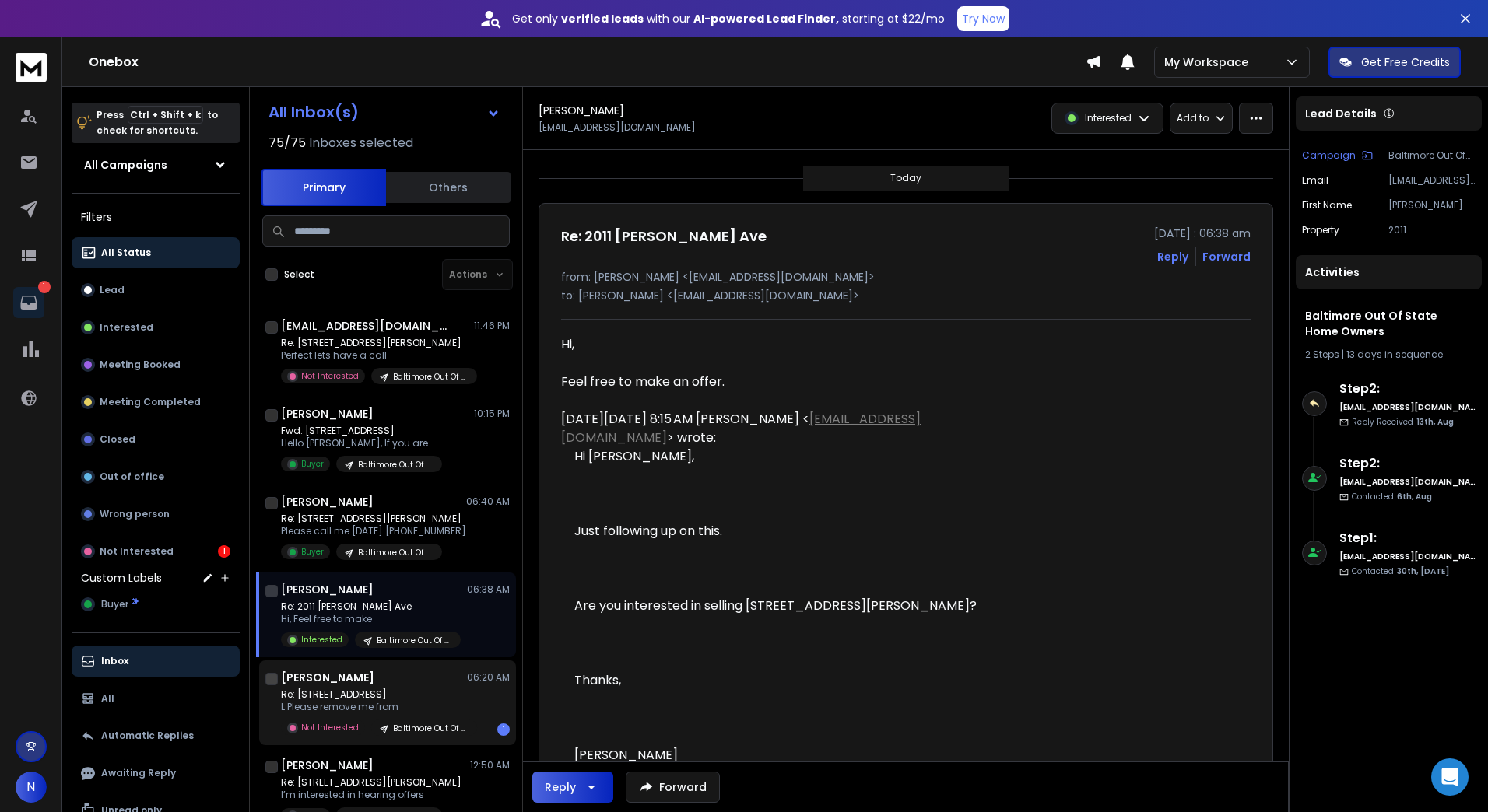
click at [419, 698] on p "Re: [STREET_ADDRESS]" at bounding box center [374, 694] width 187 height 12
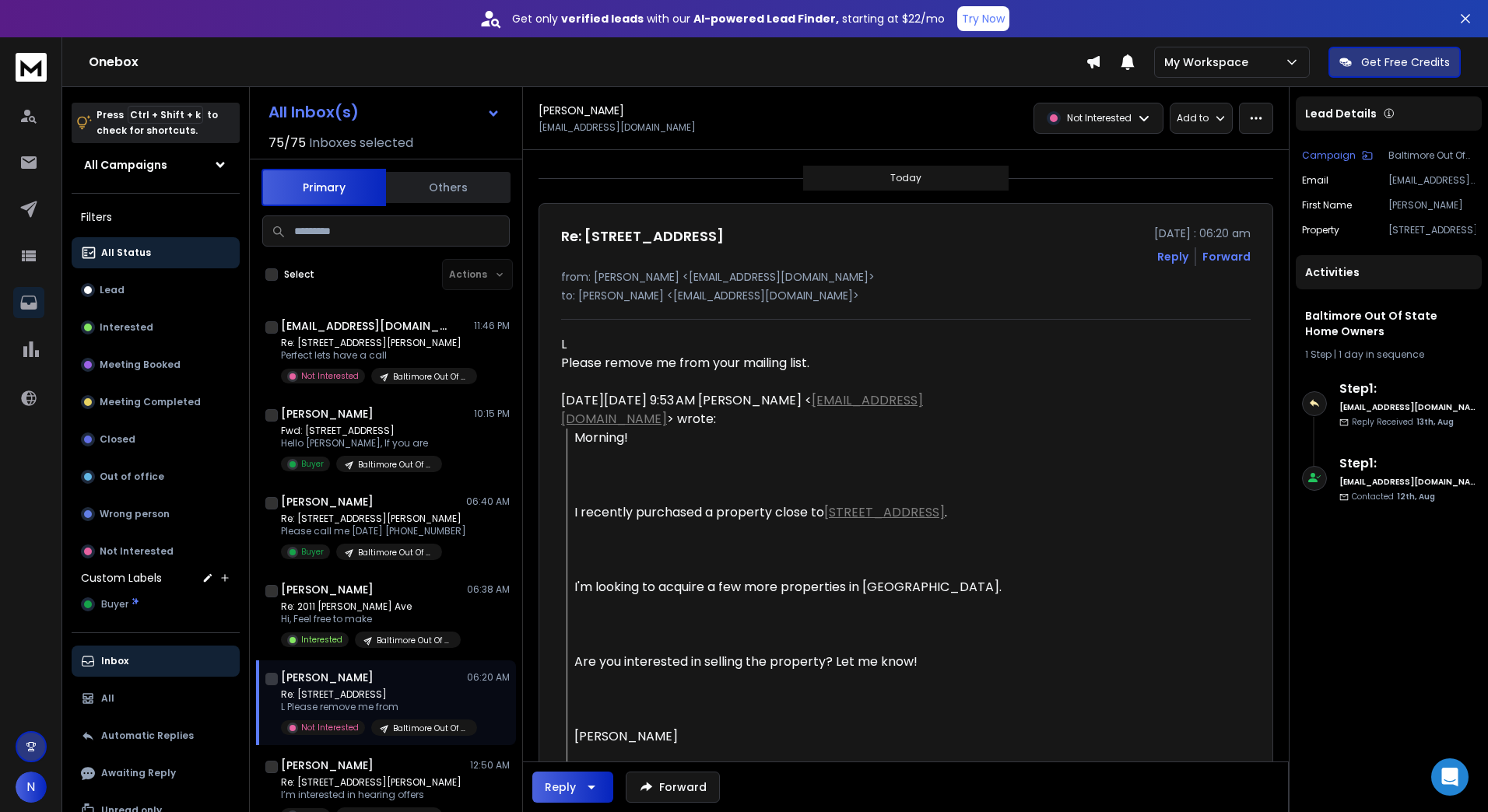
click at [1255, 115] on icon "button" at bounding box center [1256, 118] width 14 height 14
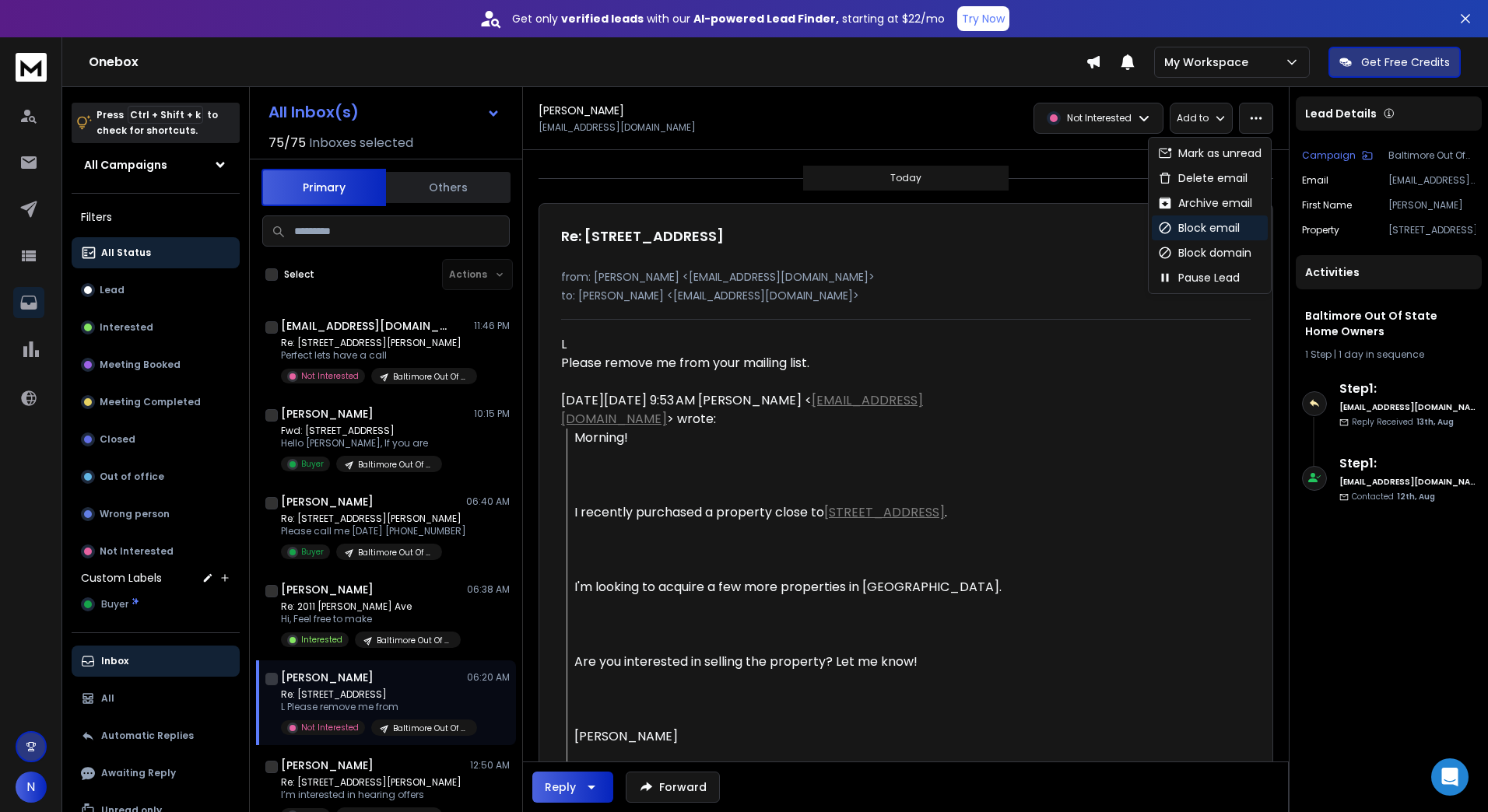
click at [1237, 223] on div "Block email" at bounding box center [1199, 227] width 82 height 15
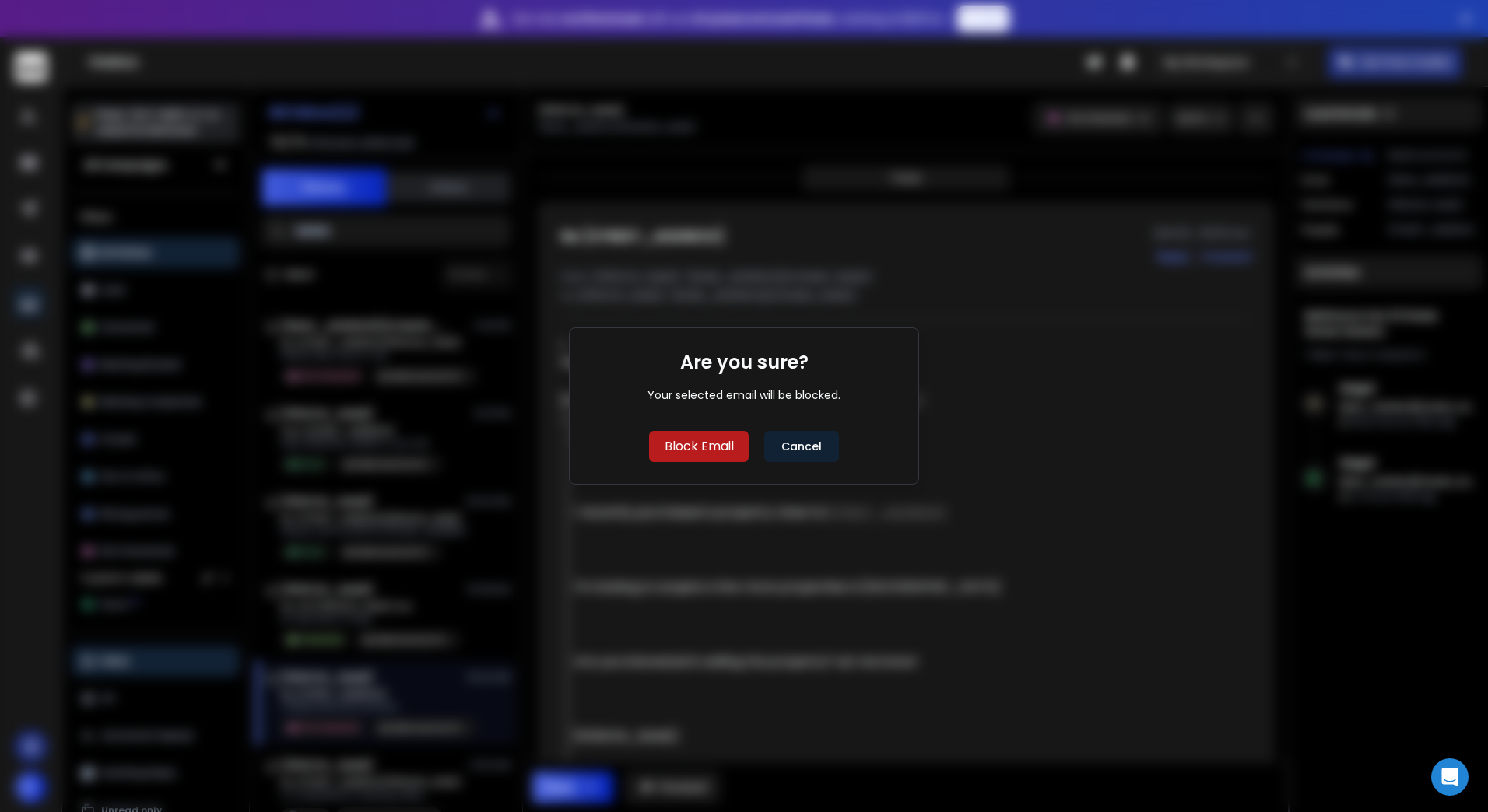
click at [679, 451] on button "Block Email" at bounding box center [699, 447] width 100 height 31
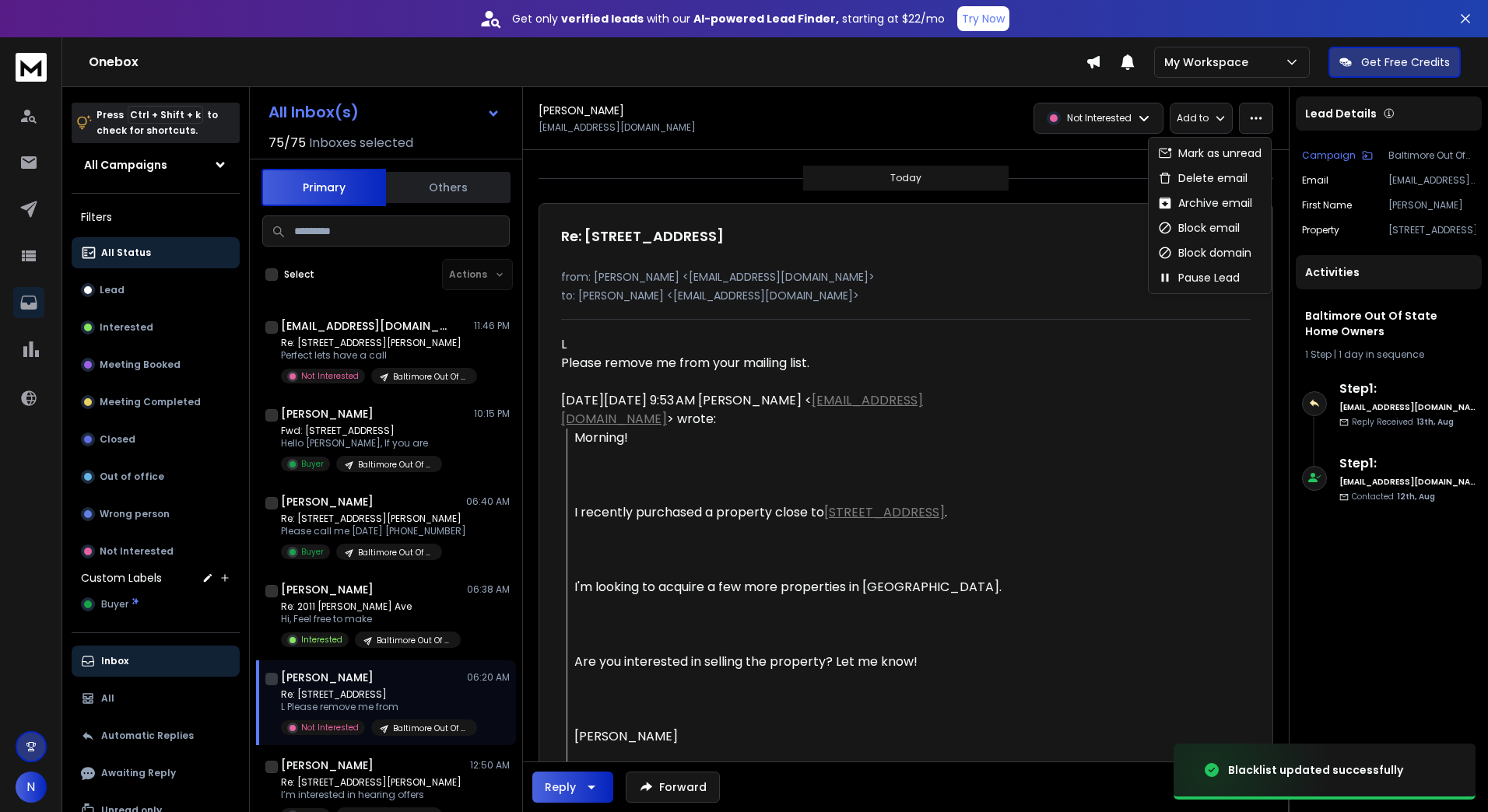
click at [1264, 109] on button "button" at bounding box center [1257, 118] width 34 height 31
click at [1215, 184] on div "Delete email" at bounding box center [1203, 178] width 89 height 15
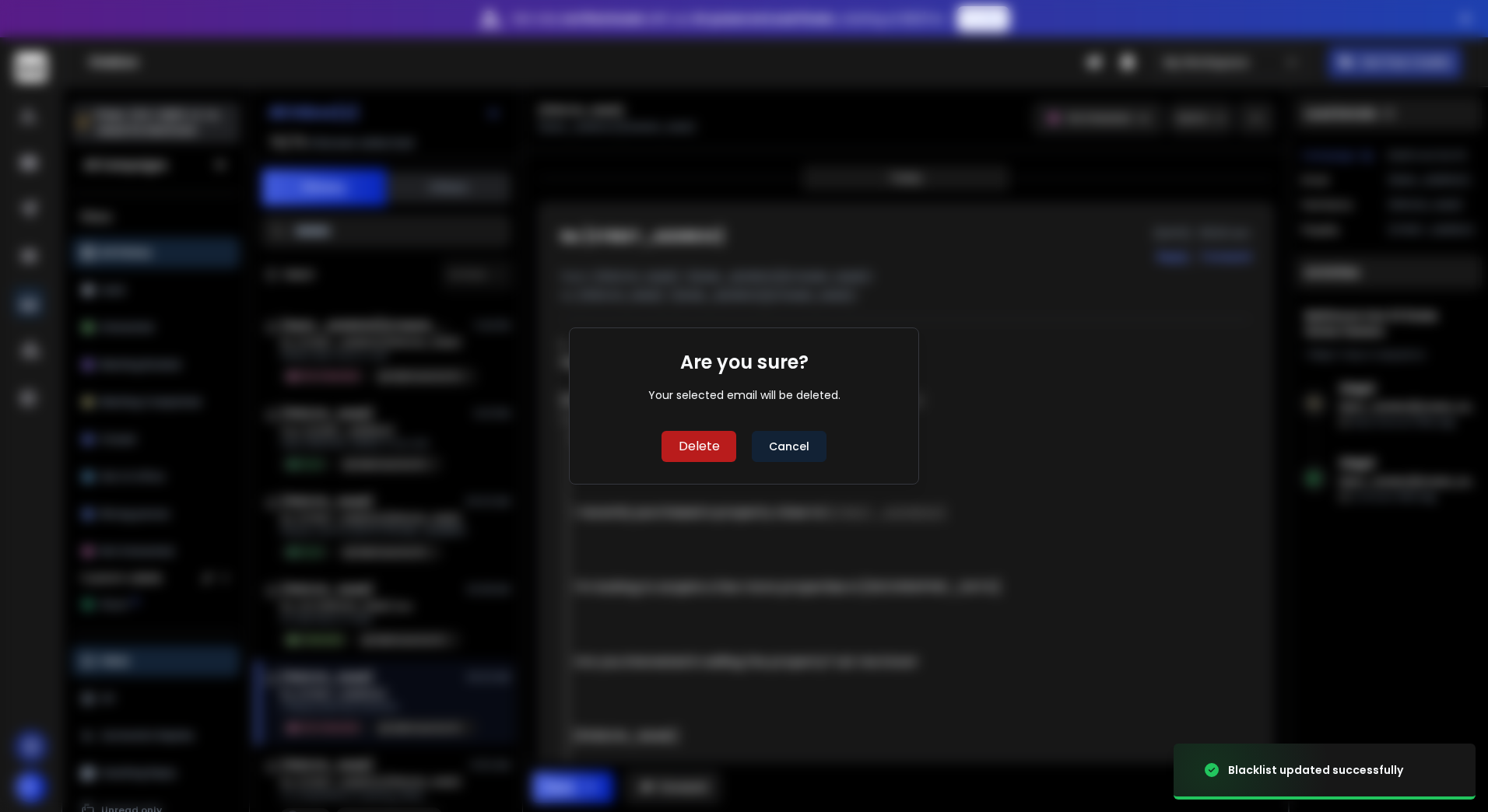
click at [715, 451] on button "Delete" at bounding box center [699, 447] width 75 height 31
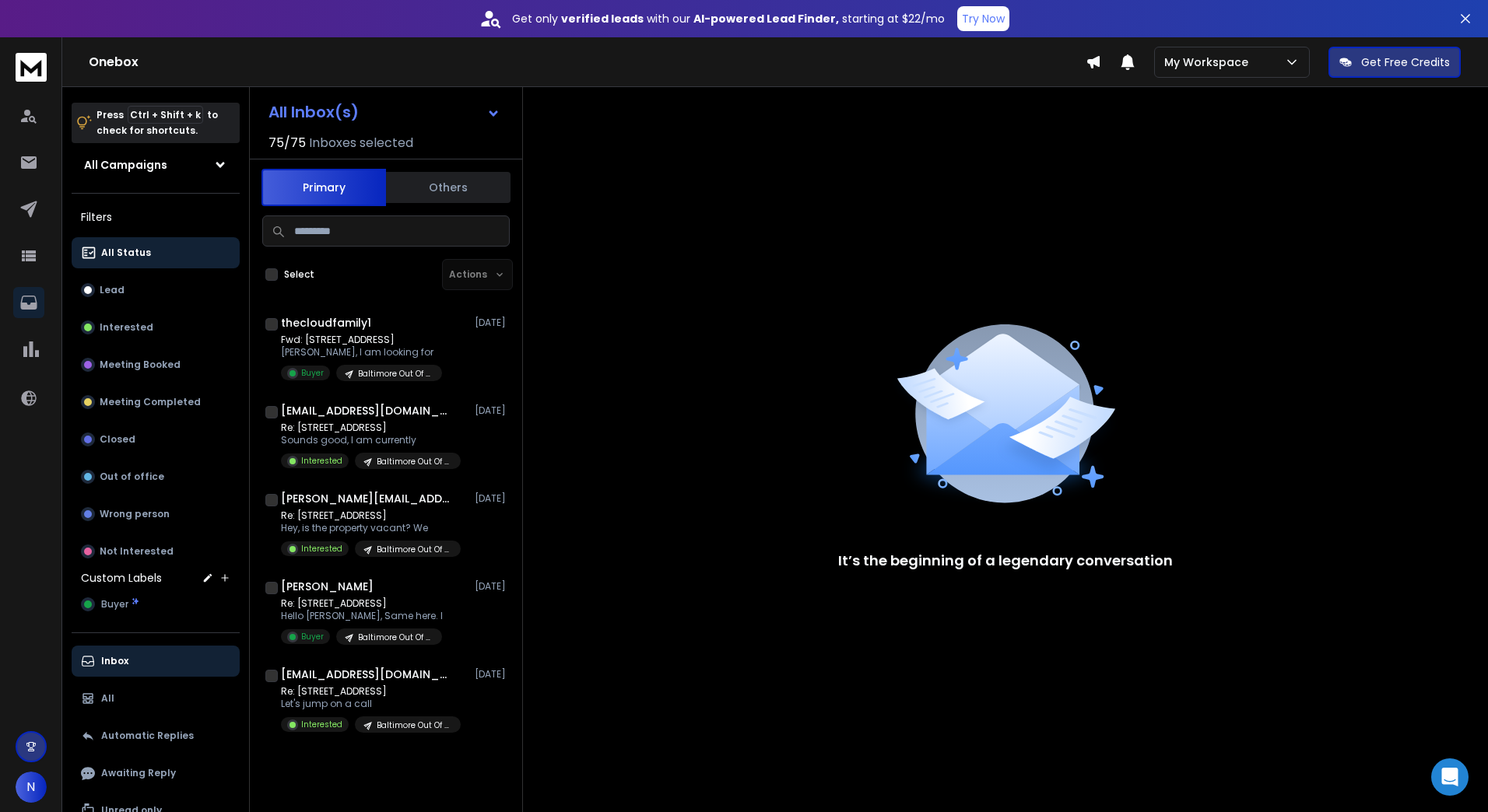
scroll to position [6334, 0]
